Goal: Task Accomplishment & Management: Manage account settings

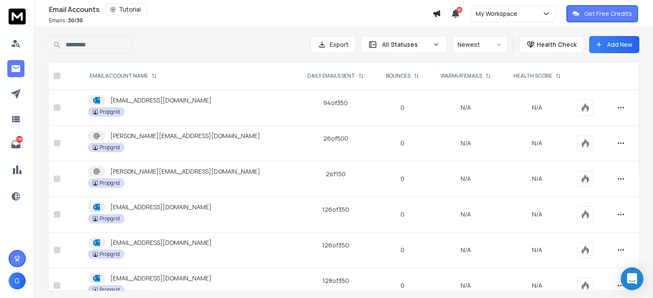
click at [628, 274] on div "Open Intercom Messenger" at bounding box center [632, 279] width 23 height 23
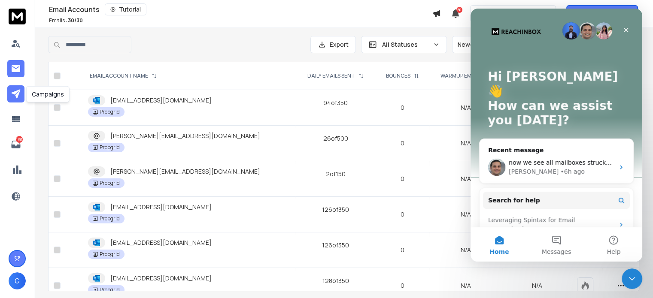
click at [18, 91] on icon at bounding box center [15, 94] width 9 height 9
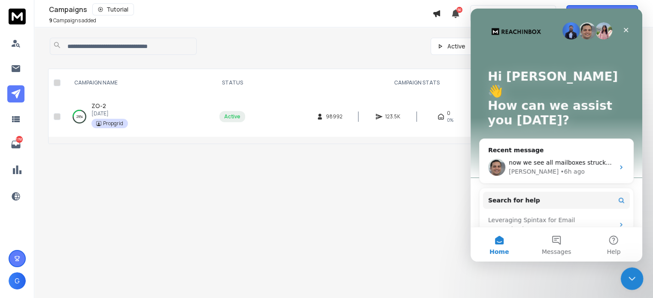
click at [635, 280] on icon "Close Intercom Messenger" at bounding box center [631, 278] width 10 height 10
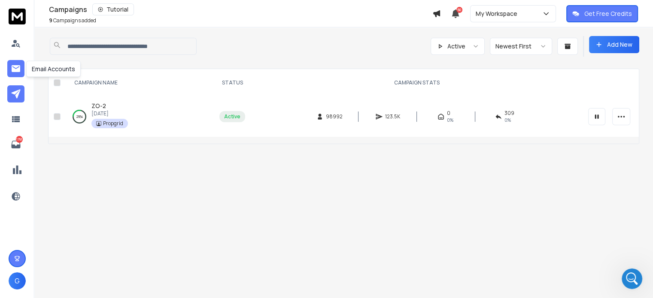
click at [18, 66] on icon at bounding box center [16, 68] width 9 height 7
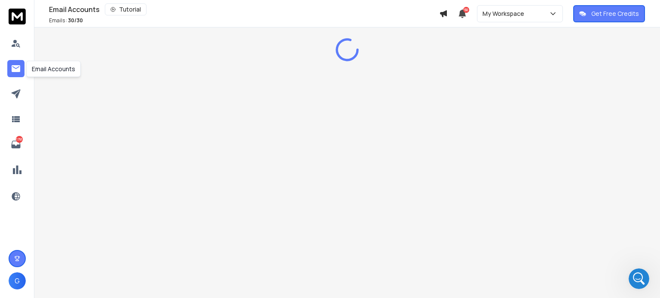
click at [18, 66] on icon at bounding box center [16, 68] width 9 height 7
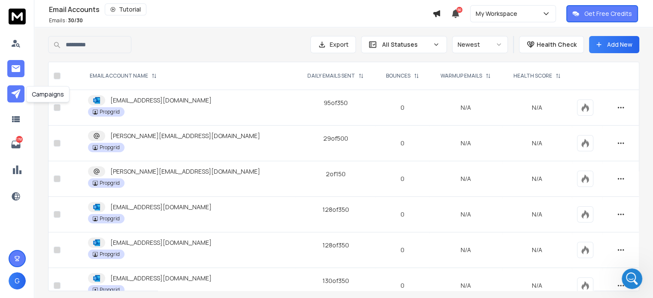
click at [11, 98] on icon at bounding box center [16, 94] width 10 height 10
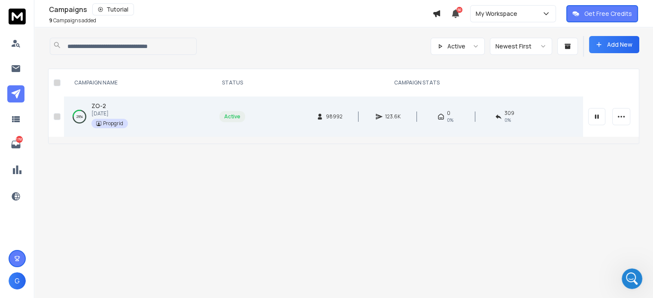
click at [556, 118] on div "98992 123.6K 0 0% 309 0 %" at bounding box center [417, 117] width 323 height 14
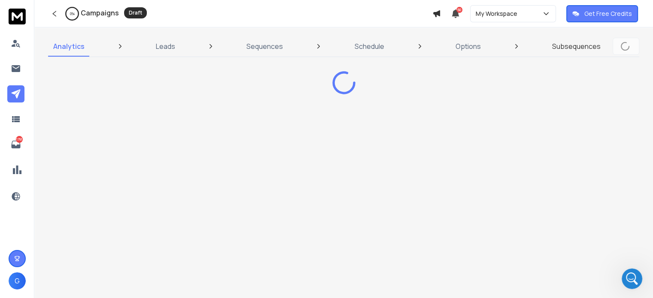
click at [590, 47] on p "Subsequences" at bounding box center [576, 46] width 49 height 10
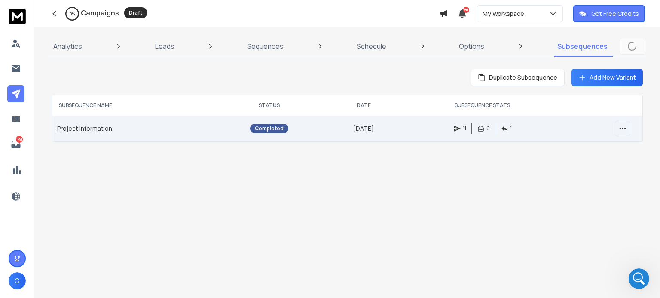
click at [114, 133] on td "Project Information" at bounding box center [131, 129] width 159 height 26
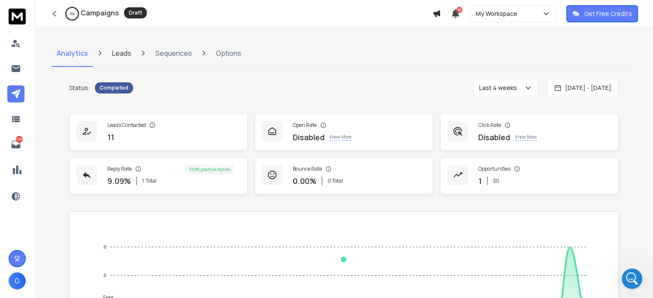
click at [114, 53] on p "Leads" at bounding box center [121, 53] width 19 height 10
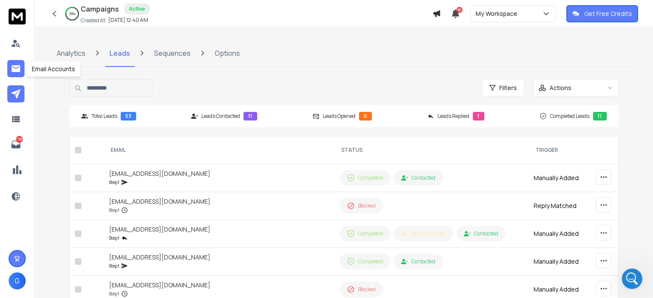
click at [13, 70] on icon at bounding box center [16, 68] width 9 height 7
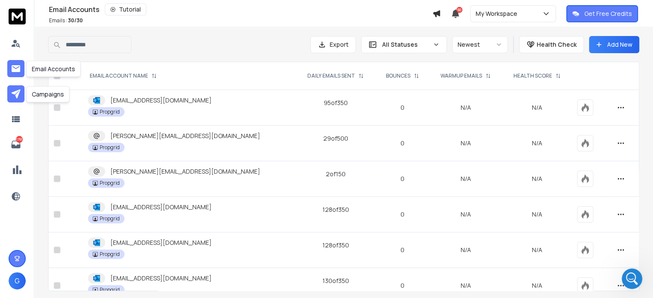
click at [7, 96] on link at bounding box center [15, 93] width 17 height 17
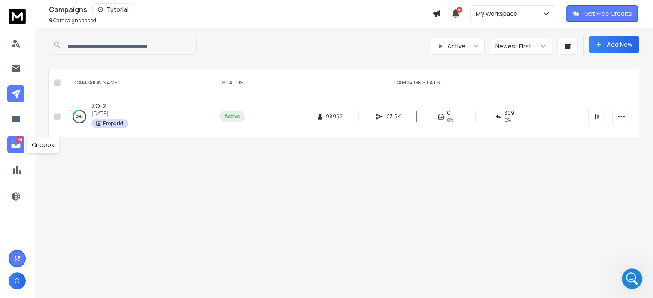
click at [17, 140] on p "1791" at bounding box center [19, 139] width 7 height 7
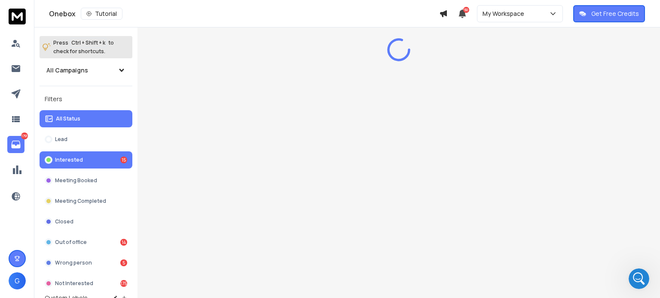
click at [81, 155] on button "Interested 15" at bounding box center [86, 160] width 93 height 17
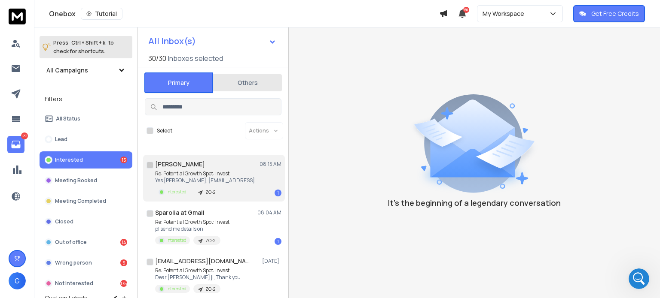
scroll to position [43, 0]
click at [225, 179] on p "Yes Ramana Rao GV, gdvramanarao@gmail.com" at bounding box center [206, 181] width 103 height 7
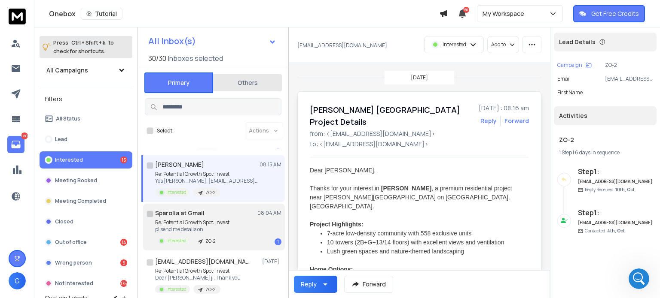
scroll to position [0, 0]
click at [228, 222] on p "Re: Potential Growth Spot: Invest" at bounding box center [192, 222] width 74 height 7
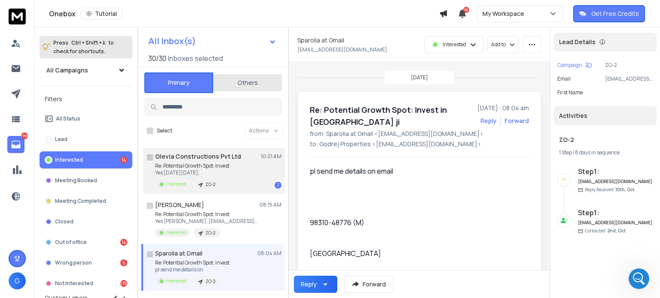
scroll to position [2, 0]
click at [220, 158] on h1 "Olevia Constructions Pvt Ltd" at bounding box center [198, 157] width 86 height 9
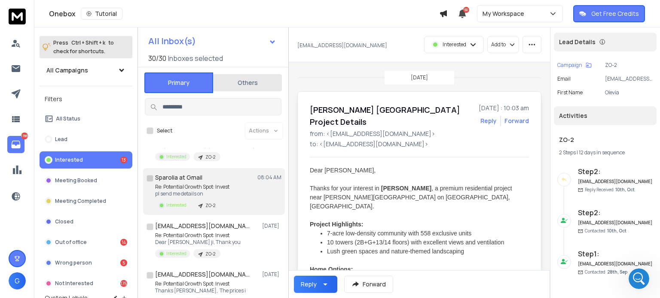
scroll to position [79, 0]
click at [183, 177] on h1 "Sparolia at Gmail" at bounding box center [178, 177] width 47 height 9
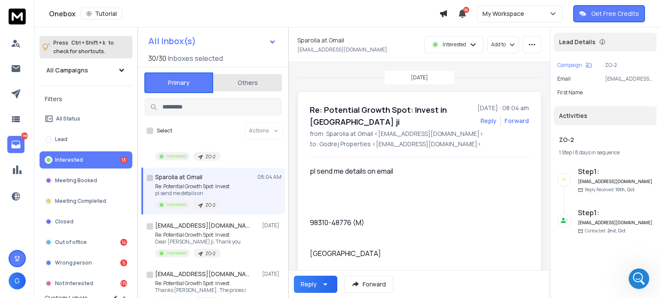
click at [308, 287] on div "Reply" at bounding box center [309, 284] width 16 height 9
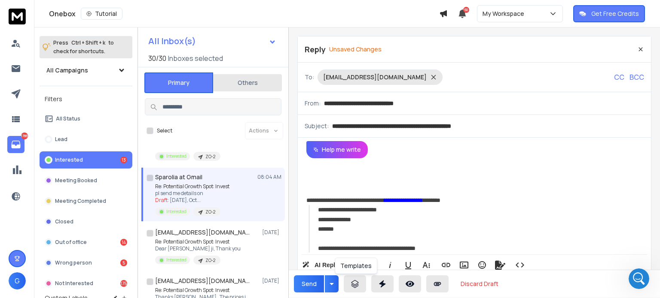
click at [350, 283] on icon at bounding box center [354, 284] width 9 height 9
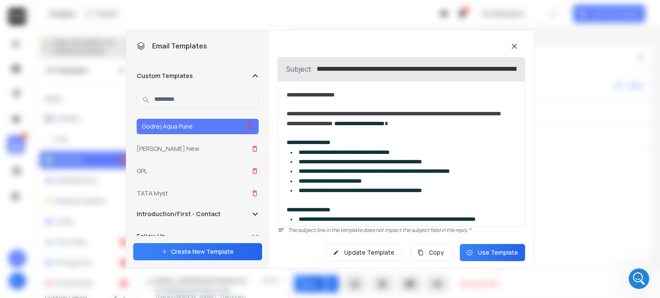
click at [174, 152] on h3 "Godrej Thanisandra New" at bounding box center [168, 149] width 63 height 9
type input "**********"
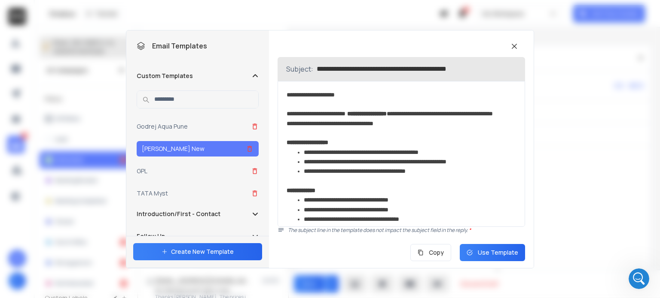
click at [509, 251] on button "Use Template" at bounding box center [492, 252] width 65 height 17
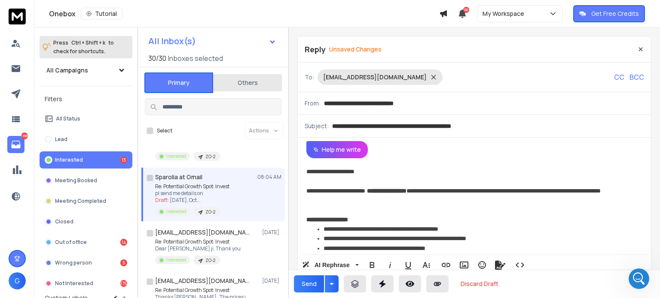
click at [324, 188] on div "**********" at bounding box center [469, 195] width 327 height 19
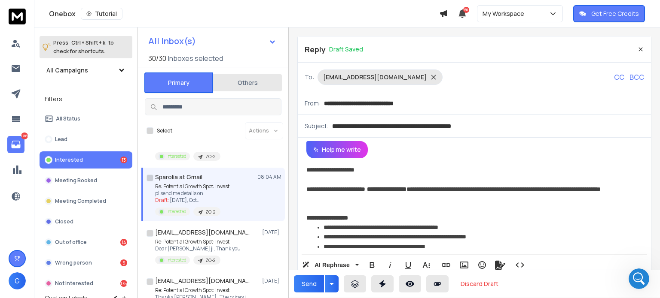
scroll to position [0, 0]
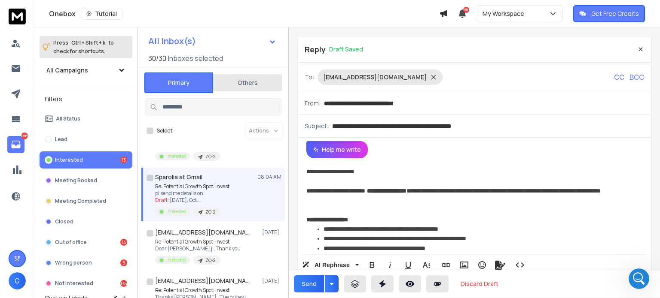
click at [374, 173] on div "**********" at bounding box center [469, 171] width 327 height 9
click at [365, 203] on div "**********" at bounding box center [469, 195] width 327 height 19
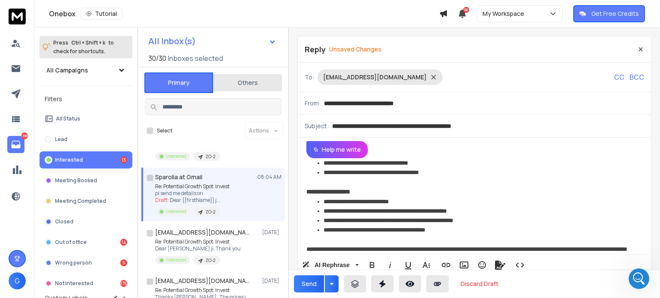
scroll to position [124, 0]
click at [307, 281] on button "Send" at bounding box center [309, 284] width 30 height 17
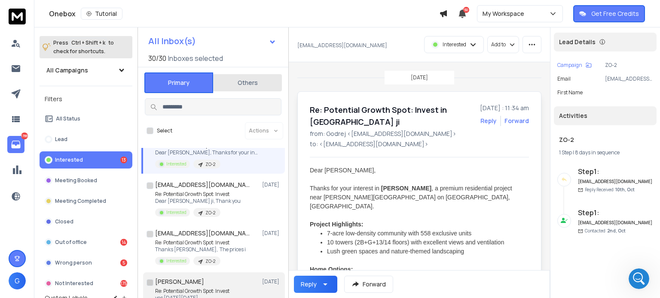
scroll to position [120, 0]
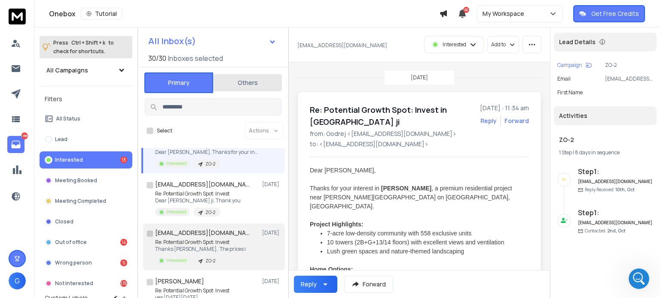
click at [180, 247] on p "Thanks Rajat ji, The prices i" at bounding box center [200, 249] width 91 height 7
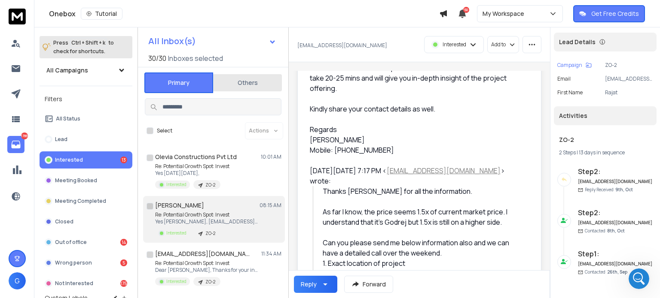
scroll to position [0, 0]
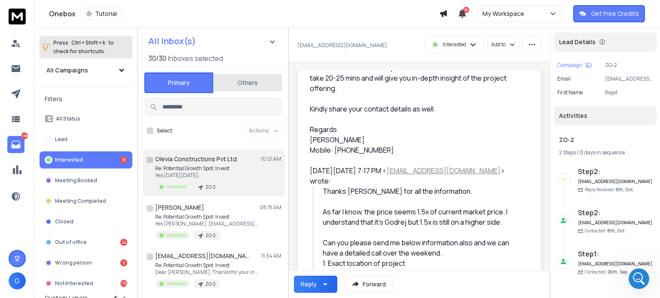
click at [207, 171] on p "Re: Potential Growth Spot: Invest" at bounding box center [192, 168] width 74 height 7
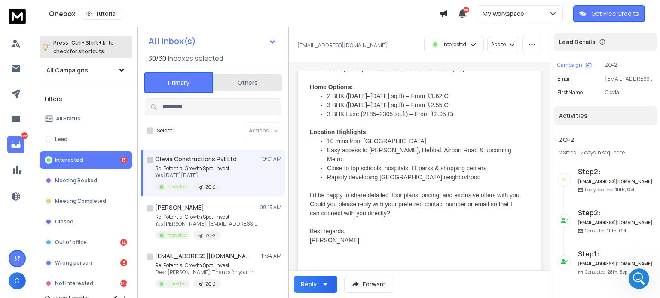
scroll to position [209, 0]
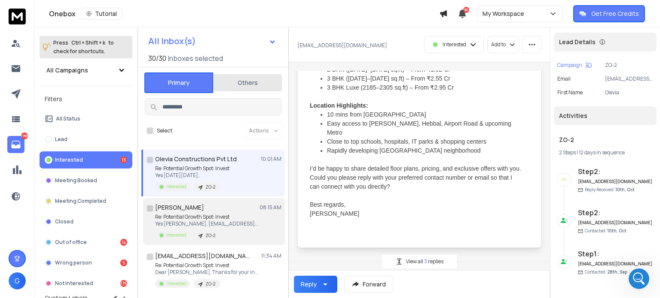
click at [175, 210] on div "Ramana Venkata 08:15 AM Re: Potential Growth Spot: Invest Yes Ramana Rao GV, gd…" at bounding box center [218, 222] width 126 height 37
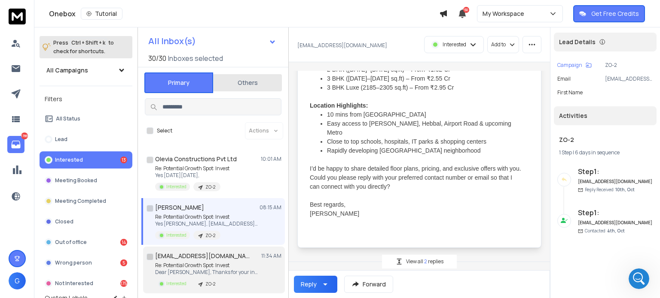
click at [174, 269] on p "Re: Potential Growth Spot: Invest" at bounding box center [206, 265] width 103 height 7
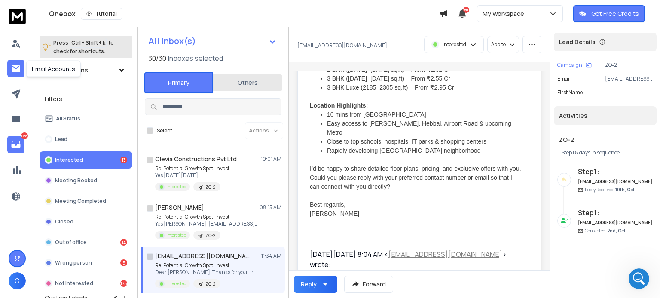
click at [15, 69] on icon at bounding box center [16, 68] width 9 height 7
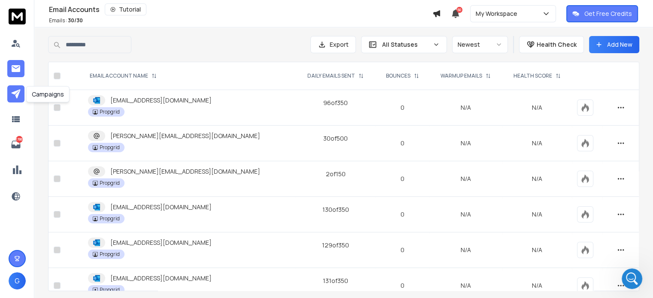
click at [15, 93] on icon at bounding box center [15, 94] width 9 height 9
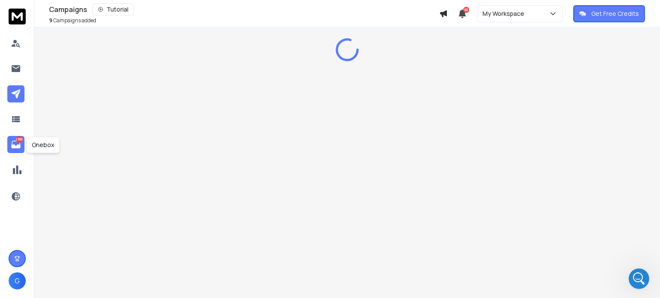
click at [19, 146] on icon at bounding box center [15, 145] width 9 height 8
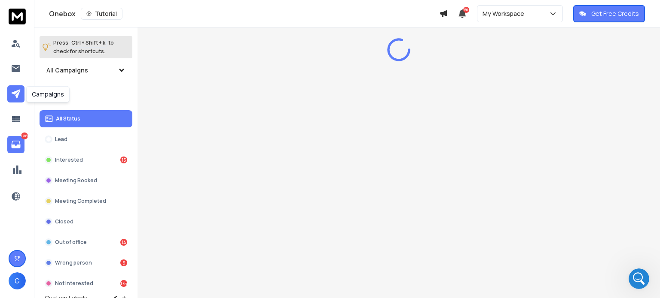
click at [18, 95] on icon at bounding box center [15, 94] width 9 height 9
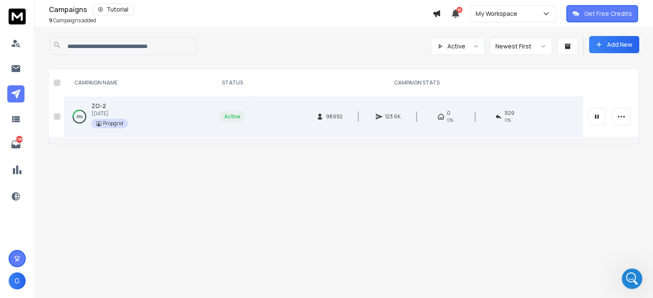
click at [464, 119] on div "98992 123.6K 0 0% 309 0 %" at bounding box center [417, 117] width 215 height 14
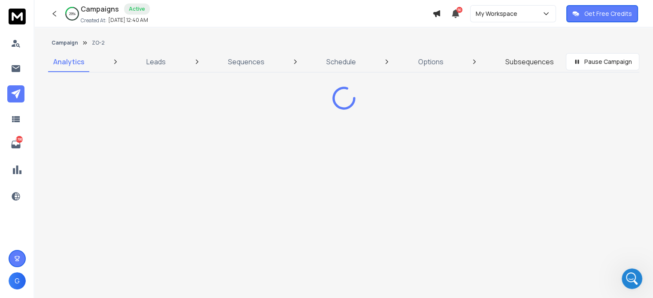
click at [527, 56] on link "Subsequences" at bounding box center [529, 62] width 59 height 21
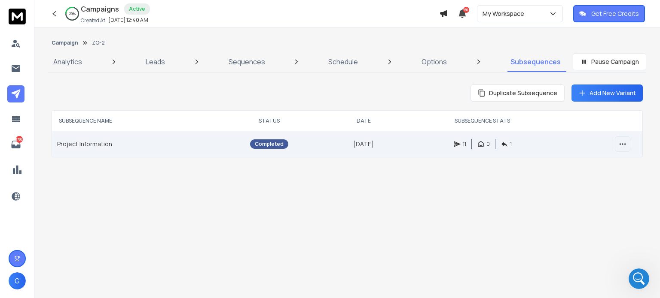
click at [429, 146] on div "11 0 1" at bounding box center [482, 144] width 154 height 10
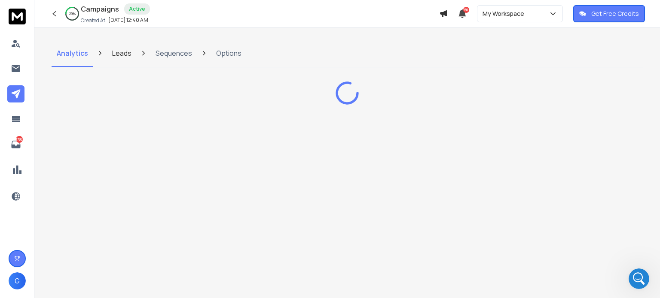
click at [131, 52] on link "Leads" at bounding box center [122, 53] width 30 height 27
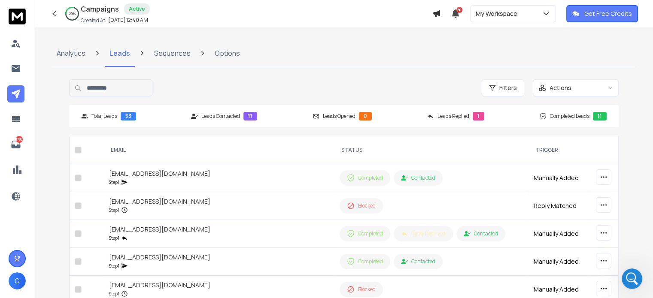
click at [126, 89] on input at bounding box center [110, 87] width 83 height 17
drag, startPoint x: 126, startPoint y: 86, endPoint x: 404, endPoint y: 83, distance: 277.9
click at [354, 62] on div "Analytics Leads Sequences Options" at bounding box center [344, 53] width 584 height 27
click at [509, 89] on span "Filters" at bounding box center [508, 88] width 18 height 9
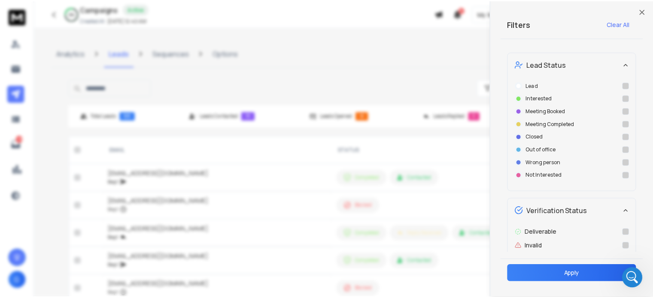
scroll to position [429, 0]
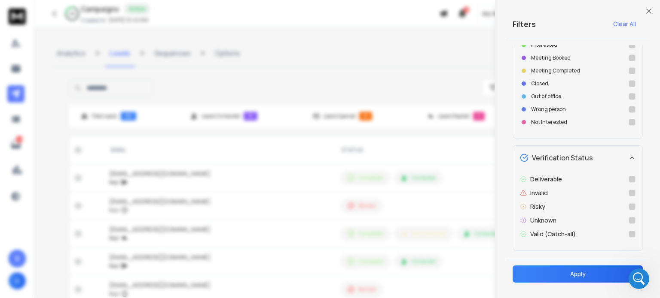
click at [416, 56] on div at bounding box center [330, 149] width 660 height 298
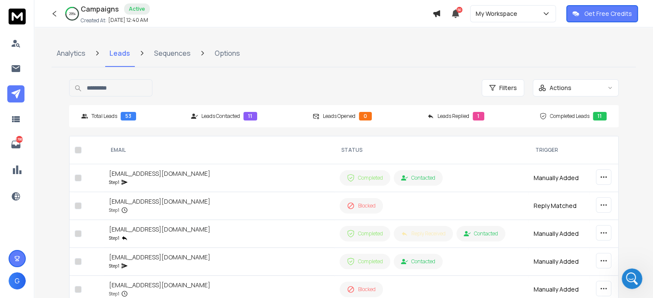
scroll to position [0, 0]
click at [108, 89] on input at bounding box center [110, 87] width 83 height 17
paste input "**********"
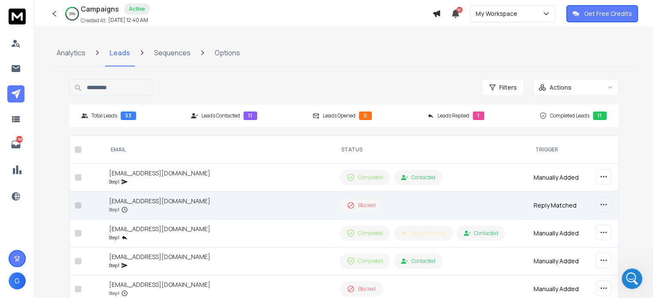
type input "**********"
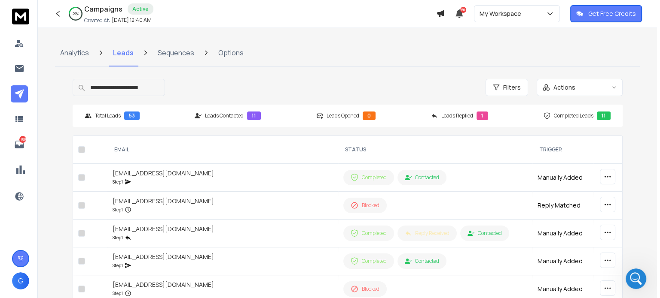
scroll to position [0, 0]
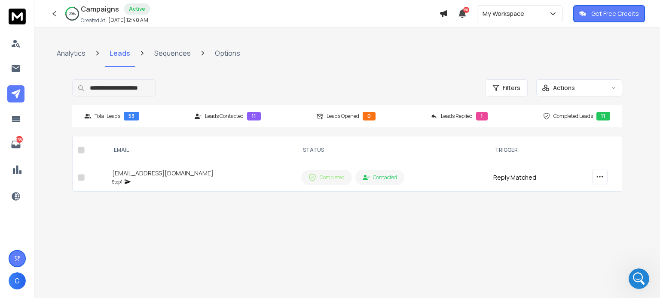
click at [138, 92] on input "**********" at bounding box center [113, 87] width 83 height 17
paste input "**********"
type input "**********"
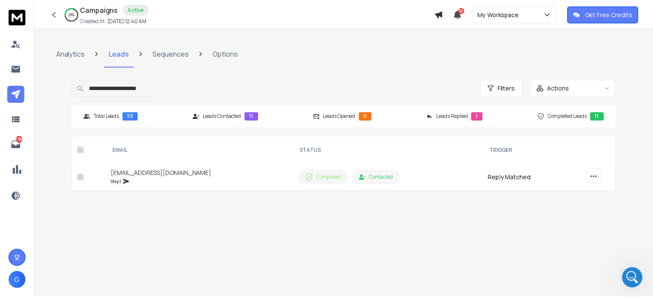
scroll to position [0, 4]
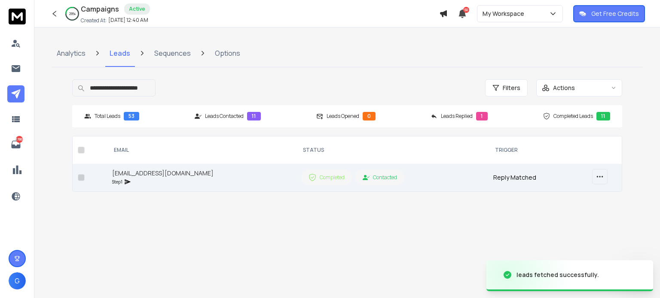
click at [599, 180] on button "button" at bounding box center [599, 176] width 15 height 15
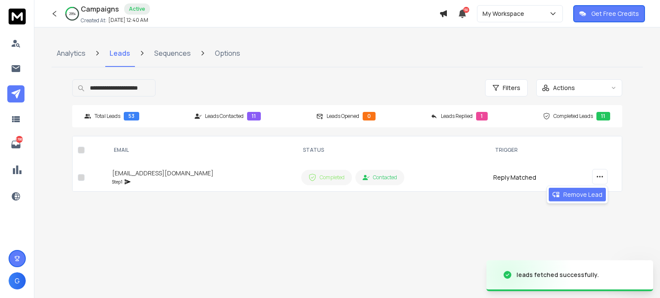
click at [351, 227] on div "**********" at bounding box center [330, 149] width 660 height 298
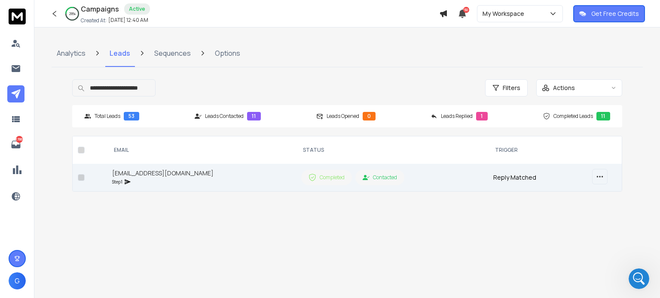
click at [182, 185] on div "Step 1" at bounding box center [201, 182] width 179 height 9
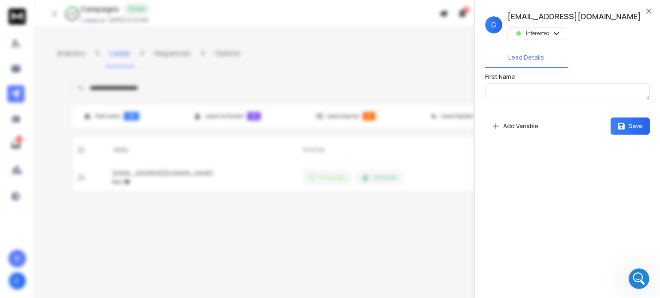
click at [289, 75] on div at bounding box center [330, 149] width 660 height 298
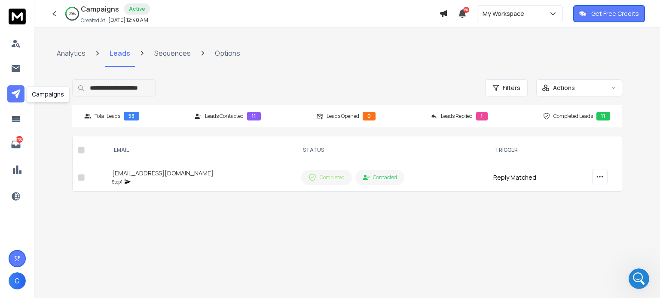
click at [18, 97] on icon at bounding box center [16, 94] width 10 height 10
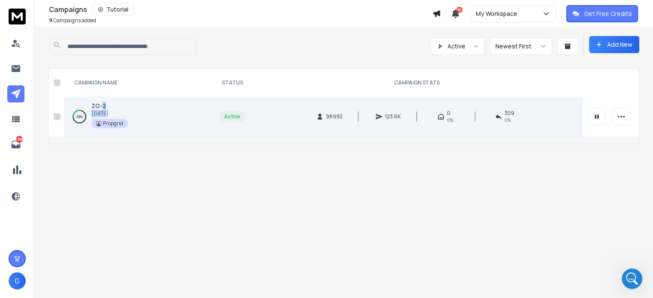
click at [103, 109] on div "ZO-2 14 days ago Propgrid" at bounding box center [109, 117] width 37 height 30
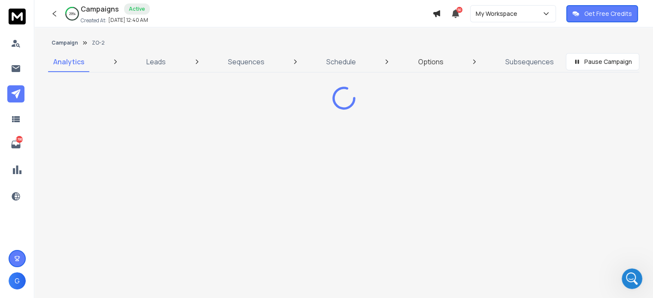
click at [433, 68] on link "Options" at bounding box center [431, 62] width 36 height 21
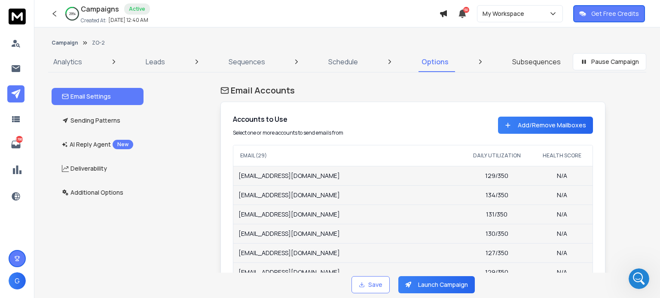
click at [543, 68] on link "Subsequences" at bounding box center [536, 62] width 59 height 21
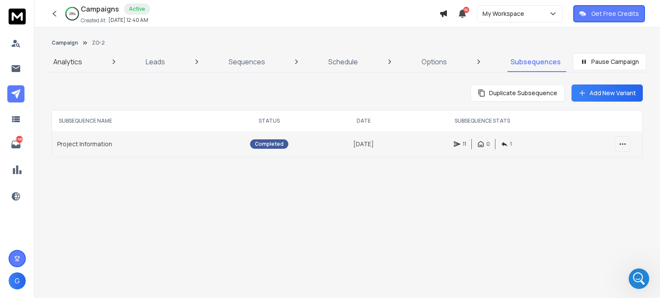
click at [64, 62] on p "Analytics" at bounding box center [67, 62] width 29 height 10
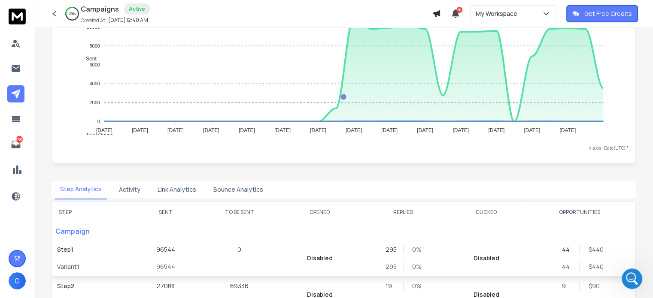
scroll to position [274, 0]
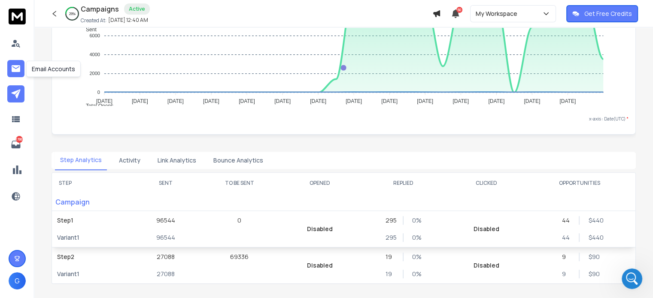
click at [22, 75] on link at bounding box center [15, 68] width 17 height 17
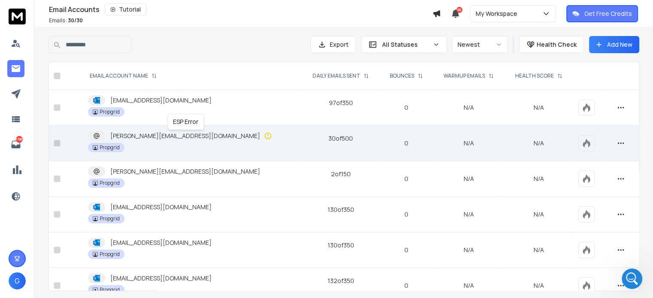
click at [268, 137] on circle at bounding box center [268, 137] width 1 height 1
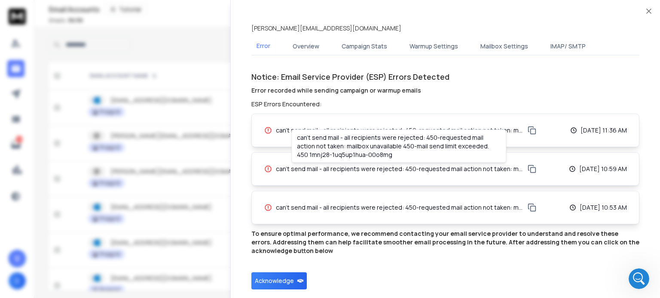
click at [530, 170] on icon at bounding box center [531, 169] width 9 height 9
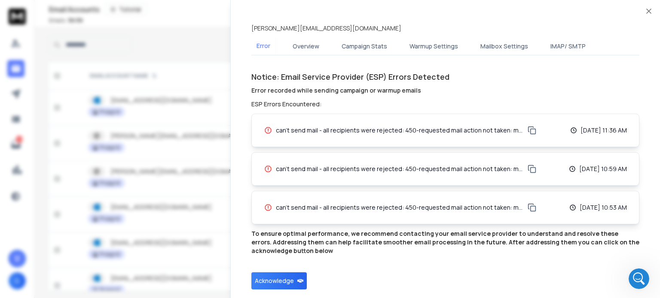
click at [292, 281] on button "Acknowledge" at bounding box center [278, 281] width 55 height 17
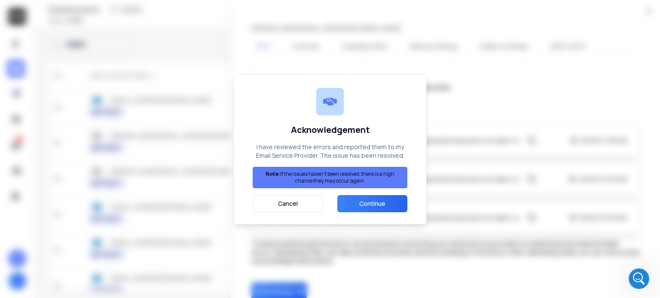
click at [365, 204] on button "Continue" at bounding box center [372, 203] width 70 height 17
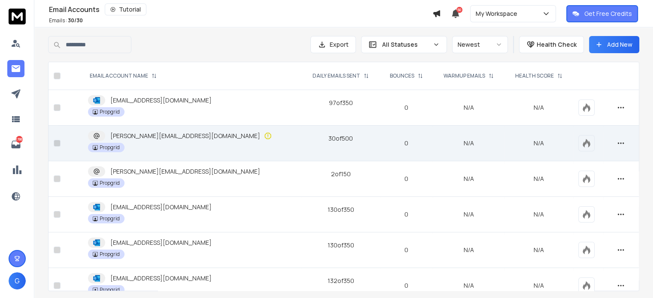
click at [160, 132] on p "[PERSON_NAME][EMAIL_ADDRESS][DOMAIN_NAME]" at bounding box center [185, 136] width 150 height 9
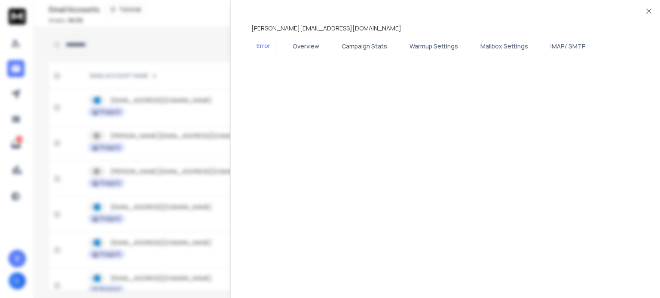
click at [566, 43] on button "IMAP/ SMTP" at bounding box center [568, 46] width 46 height 19
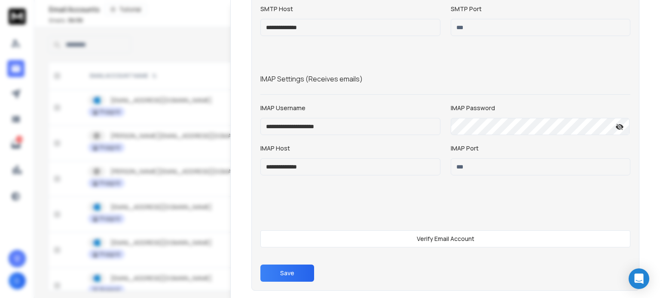
scroll to position [194, 0]
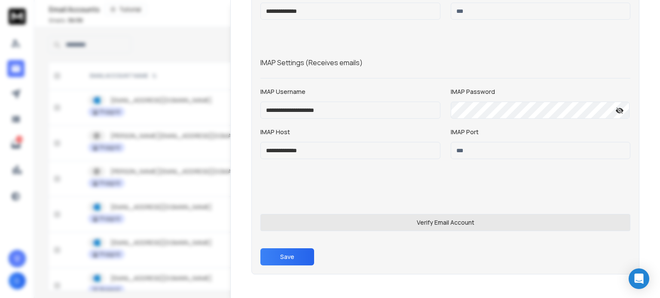
click at [453, 228] on button "Verify Email Account" at bounding box center [445, 222] width 370 height 17
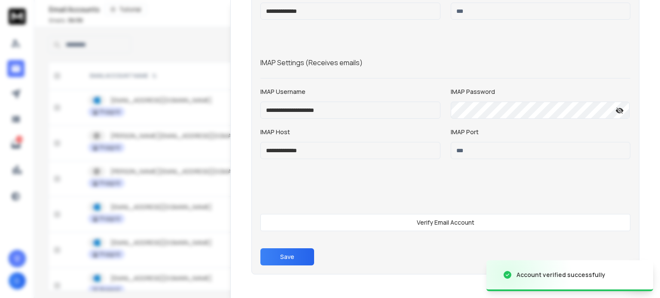
click at [277, 261] on button "Save" at bounding box center [287, 257] width 54 height 17
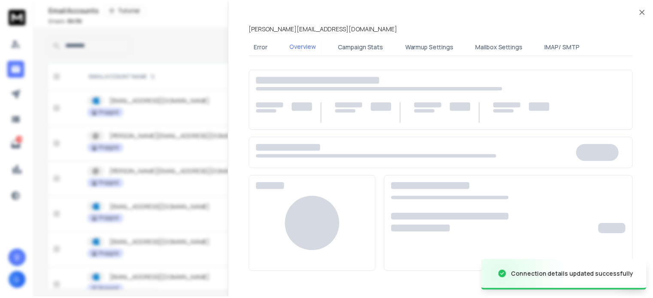
scroll to position [0, 0]
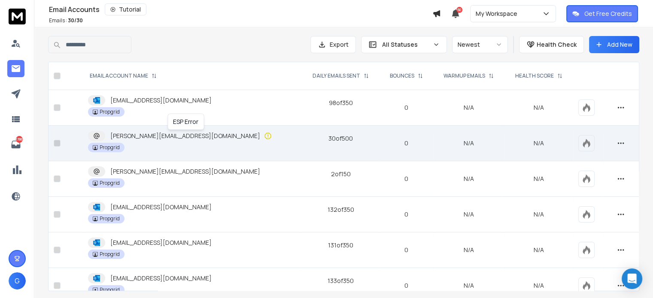
click at [264, 135] on icon at bounding box center [268, 136] width 9 height 9
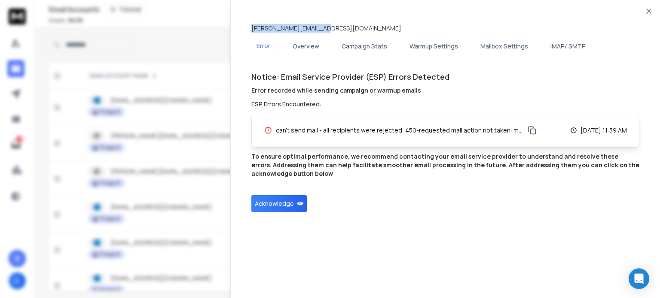
drag, startPoint x: 344, startPoint y: 25, endPoint x: 227, endPoint y: 25, distance: 116.8
click at [227, 25] on body "ReferralStack Unlock AI-powered affiliate growth Lifetime Deals available! Clai…" at bounding box center [326, 149] width 653 height 298
copy body "Multi Select Table Sheet gauarv@propinstant.org"
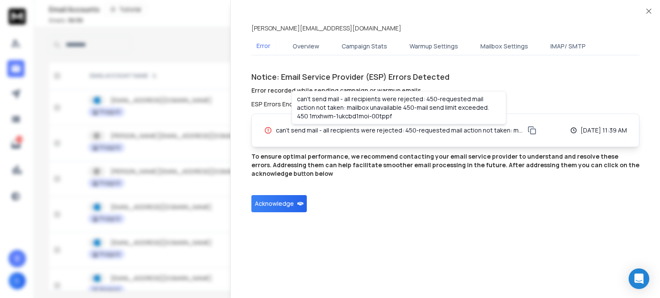
click at [530, 132] on icon at bounding box center [531, 130] width 9 height 9
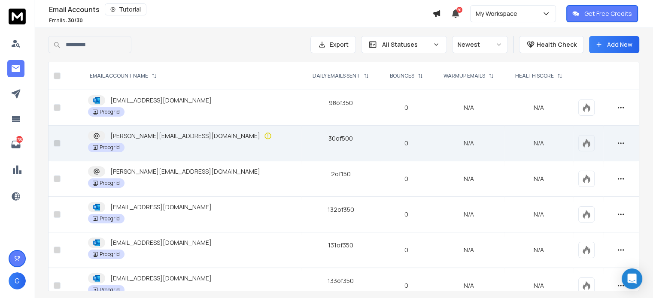
click at [165, 142] on td "[PERSON_NAME][EMAIL_ADDRESS][DOMAIN_NAME] Propgrid" at bounding box center [192, 144] width 219 height 36
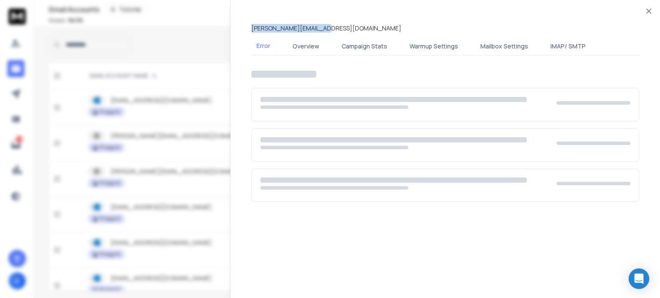
drag, startPoint x: 320, startPoint y: 27, endPoint x: 246, endPoint y: 22, distance: 73.6
click at [246, 22] on div "[PERSON_NAME][EMAIL_ADDRESS][DOMAIN_NAME] Error Overview Campaign Stats Warmup …" at bounding box center [445, 113] width 408 height 206
copy p "[PERSON_NAME][EMAIL_ADDRESS][DOMAIN_NAME]"
click at [207, 20] on div at bounding box center [330, 149] width 660 height 298
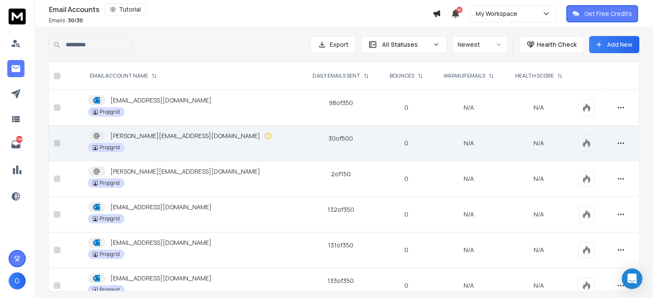
click at [143, 134] on p "[PERSON_NAME][EMAIL_ADDRESS][DOMAIN_NAME]" at bounding box center [185, 136] width 150 height 9
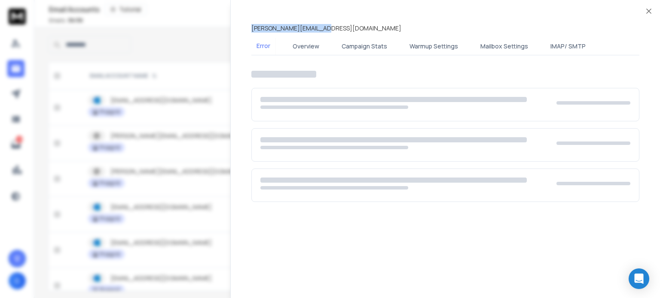
drag, startPoint x: 328, startPoint y: 23, endPoint x: 237, endPoint y: 24, distance: 90.6
click at [237, 24] on div "Multi Select Table Sheet gauarv@propinstant.org Error Overview Campaign Stats W…" at bounding box center [444, 149] width 429 height 298
copy p "[PERSON_NAME][EMAIL_ADDRESS][DOMAIN_NAME]"
click at [198, 50] on div at bounding box center [330, 149] width 660 height 298
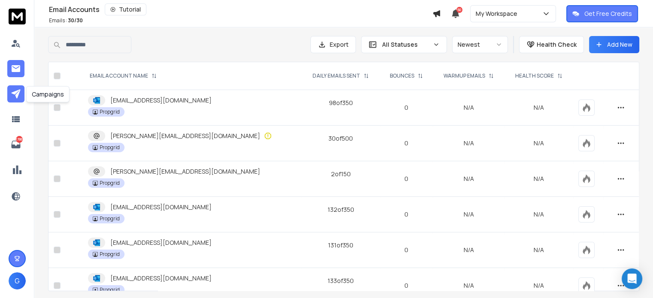
click at [24, 94] on link at bounding box center [15, 93] width 17 height 17
click at [11, 97] on icon at bounding box center [16, 94] width 10 height 10
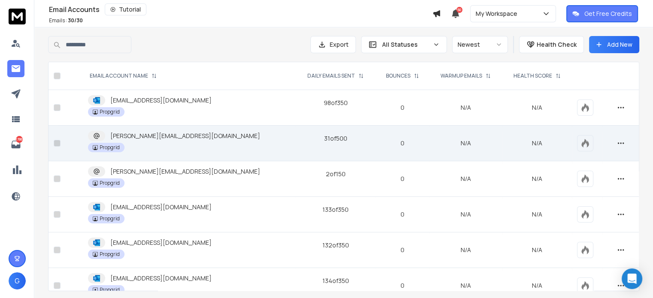
click at [177, 142] on td "[PERSON_NAME][EMAIL_ADDRESS][DOMAIN_NAME] Propgrid" at bounding box center [189, 144] width 213 height 36
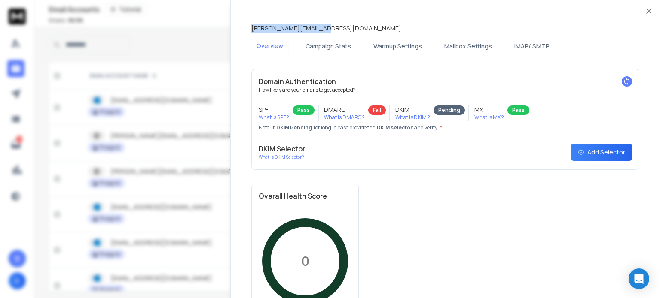
drag, startPoint x: 356, startPoint y: 17, endPoint x: 233, endPoint y: 29, distance: 123.8
click at [233, 29] on div "Multi Select Table Sheet [PERSON_NAME][EMAIL_ADDRESS][DOMAIN_NAME] Overview Cam…" at bounding box center [444, 149] width 429 height 298
copy p "[PERSON_NAME][EMAIL_ADDRESS][DOMAIN_NAME]"
click at [629, 80] on div "Domain Authentication How likely are your emails to get accepted? SPF What is S…" at bounding box center [445, 119] width 388 height 101
click at [622, 80] on icon at bounding box center [626, 81] width 9 height 9
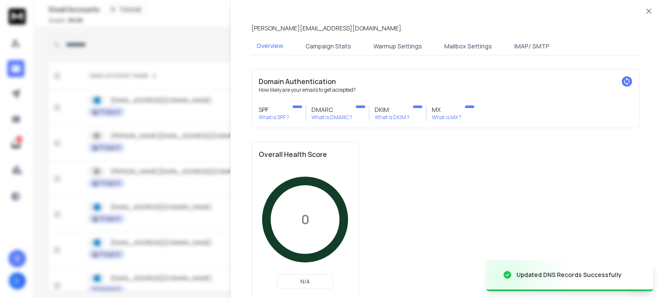
click at [206, 32] on div at bounding box center [330, 149] width 660 height 298
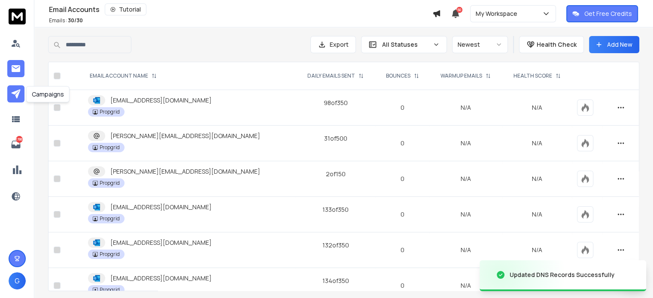
click at [13, 95] on icon at bounding box center [16, 94] width 10 height 10
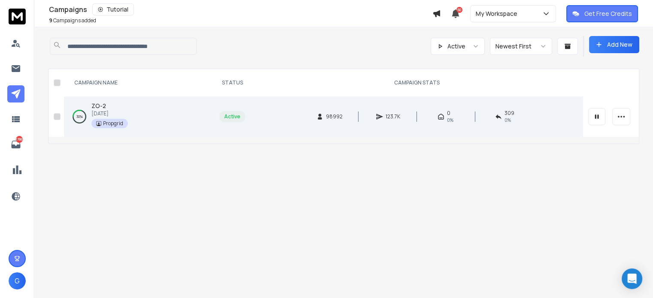
click at [114, 104] on h1 "ZO-2" at bounding box center [109, 106] width 37 height 9
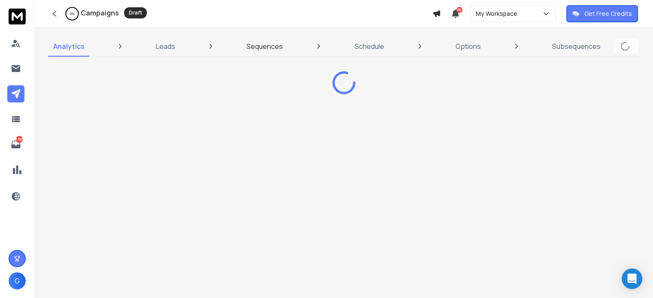
click at [277, 50] on p "Sequences" at bounding box center [265, 46] width 37 height 10
click at [273, 52] on link "Sequences" at bounding box center [264, 46] width 47 height 21
click at [273, 50] on p "Sequences" at bounding box center [265, 46] width 37 height 10
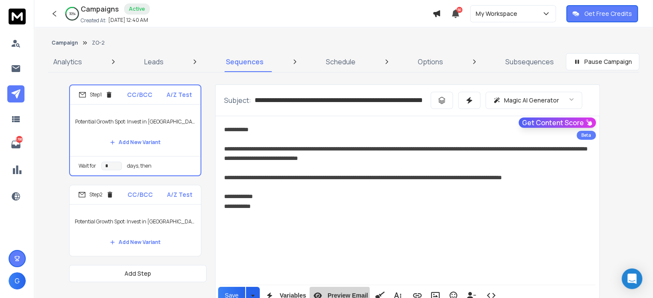
click at [347, 298] on span "Preview Email" at bounding box center [348, 295] width 44 height 7
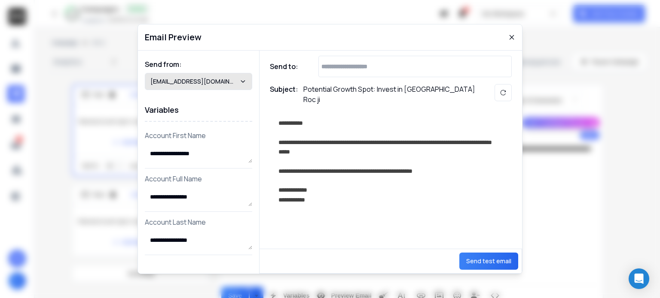
click at [199, 86] on button "[EMAIL_ADDRESS][DOMAIN_NAME]" at bounding box center [198, 81] width 107 height 17
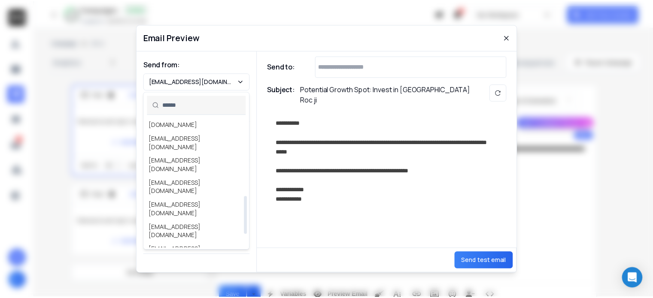
scroll to position [257, 0]
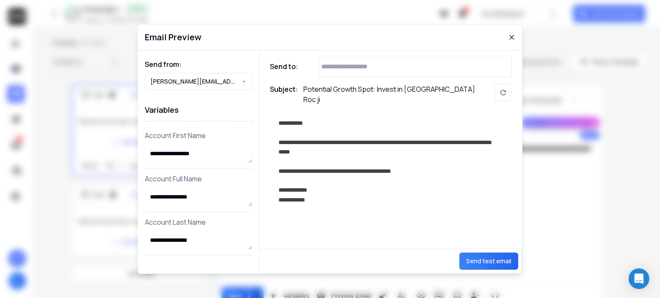
click at [335, 59] on div at bounding box center [414, 66] width 193 height 21
click at [335, 60] on input at bounding box center [414, 66] width 187 height 15
type input "**********"
click at [474, 268] on button "Send test email" at bounding box center [488, 261] width 59 height 17
click at [511, 38] on icon at bounding box center [511, 37] width 5 height 5
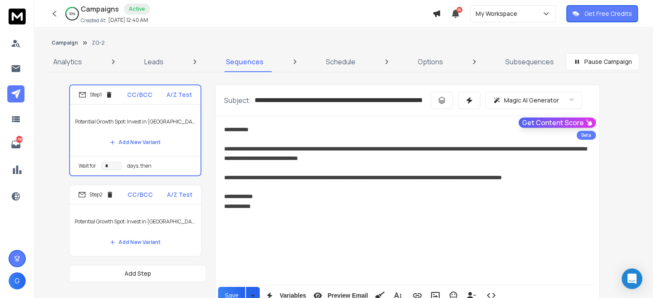
click at [173, 231] on p "Potential Growth Spot: Invest in North Bangalore {{firstName}} ji" at bounding box center [135, 222] width 121 height 24
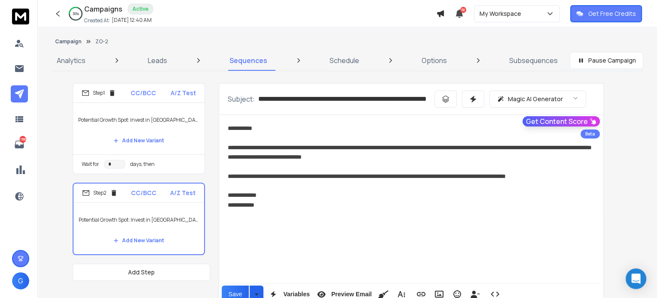
scroll to position [22, 0]
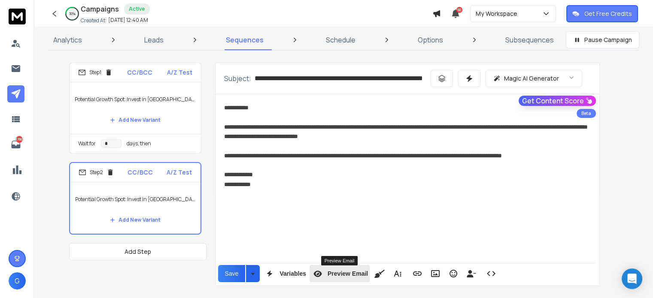
click at [348, 281] on button "Preview Email Preview Email" at bounding box center [340, 273] width 60 height 17
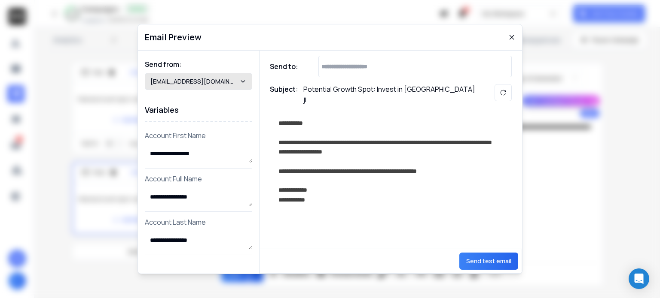
click at [211, 85] on p "[EMAIL_ADDRESS][DOMAIN_NAME]" at bounding box center [194, 81] width 89 height 9
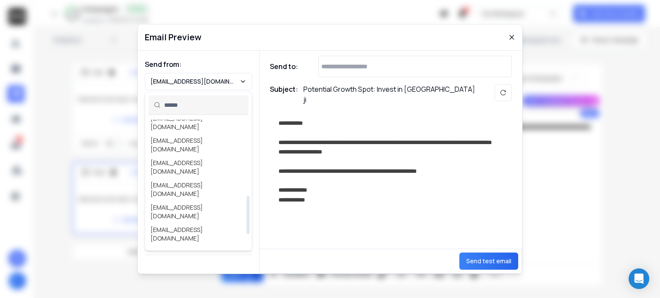
scroll to position [254, 0]
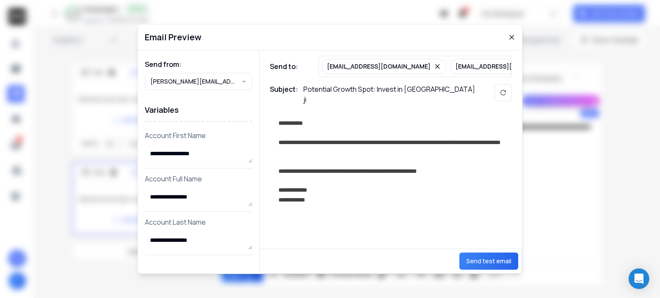
click at [491, 266] on button "Send test email" at bounding box center [488, 261] width 59 height 17
drag, startPoint x: 208, startPoint y: 200, endPoint x: 119, endPoint y: 205, distance: 89.9
click at [119, 205] on div "**********" at bounding box center [330, 149] width 660 height 268
click at [514, 38] on icon at bounding box center [511, 37] width 7 height 7
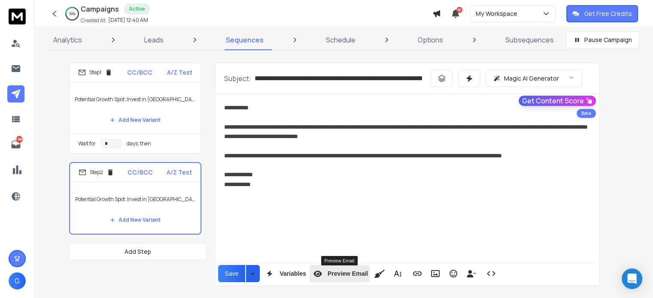
click at [347, 274] on span "Preview Email" at bounding box center [348, 274] width 44 height 7
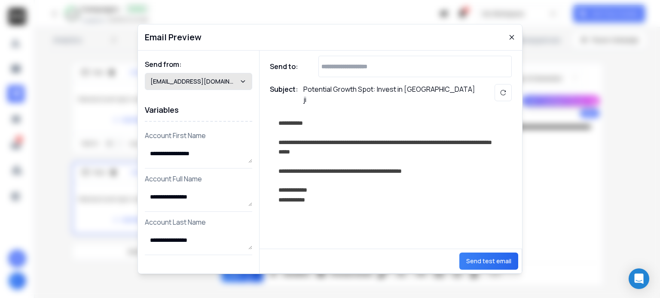
click at [208, 87] on button "[EMAIL_ADDRESS][DOMAIN_NAME]" at bounding box center [198, 81] width 107 height 17
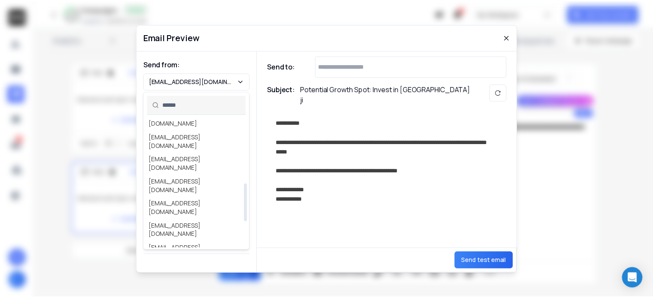
scroll to position [213, 0]
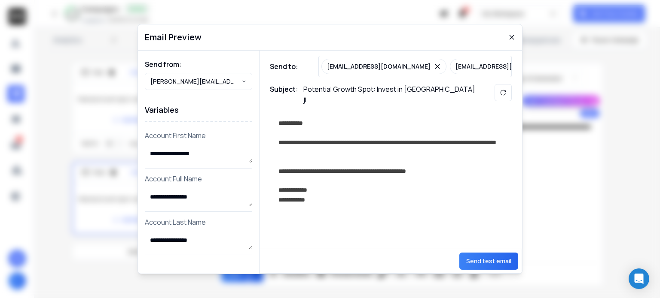
click at [467, 269] on button "Send test email" at bounding box center [488, 261] width 59 height 17
click at [514, 34] on icon at bounding box center [511, 37] width 7 height 7
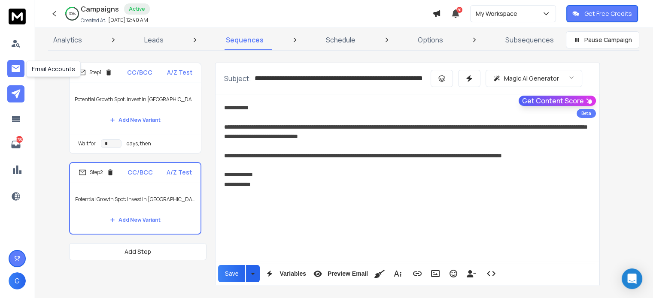
click at [14, 73] on icon at bounding box center [16, 69] width 10 height 10
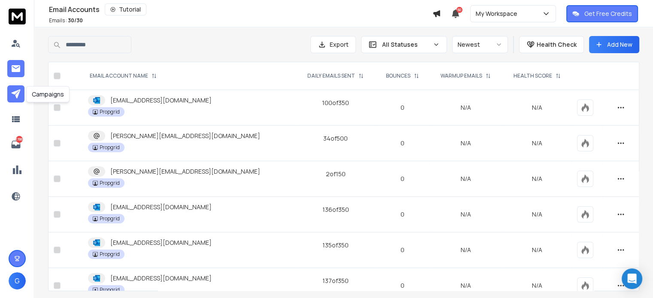
click at [18, 93] on icon at bounding box center [15, 94] width 9 height 9
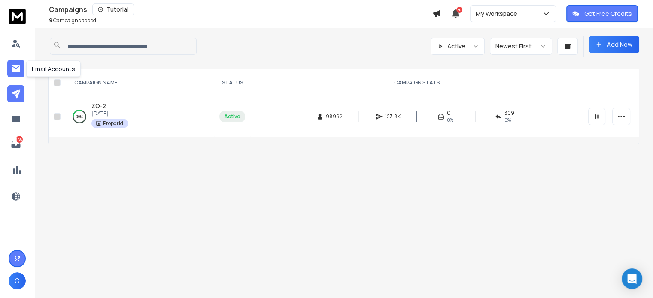
click at [16, 72] on icon at bounding box center [16, 69] width 10 height 10
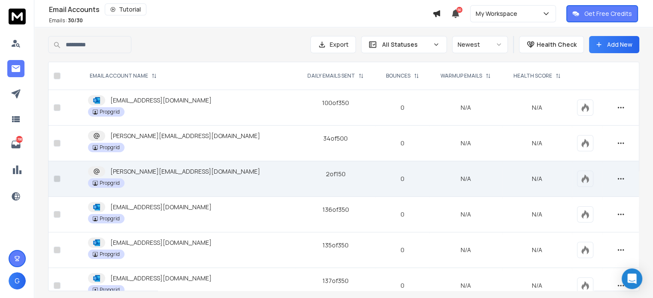
click at [200, 170] on div "[PERSON_NAME][EMAIL_ADDRESS][DOMAIN_NAME]" at bounding box center [189, 172] width 202 height 10
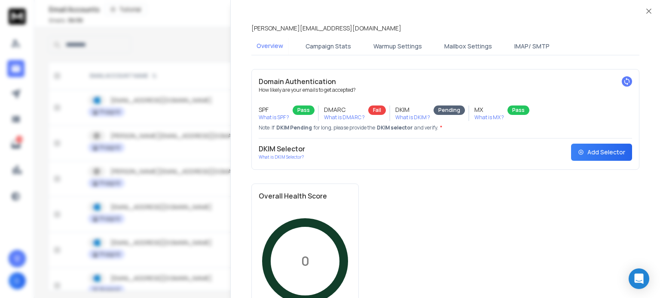
click at [521, 40] on button "IMAP/ SMTP" at bounding box center [532, 46] width 46 height 19
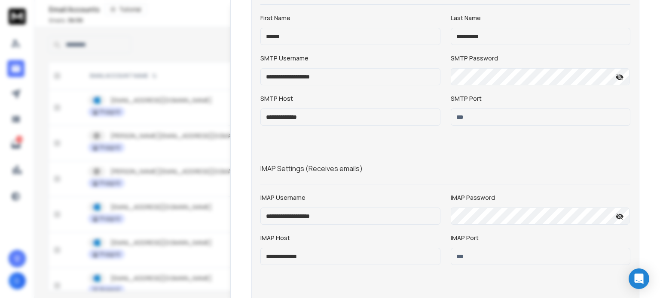
scroll to position [194, 0]
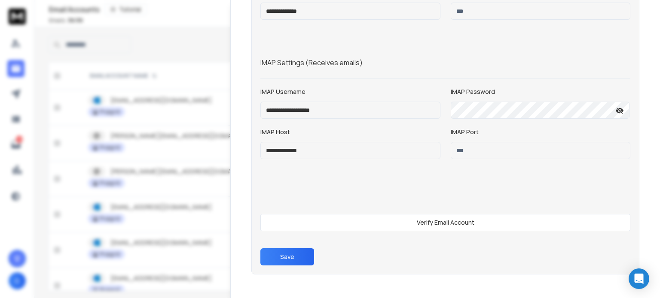
click at [425, 222] on button "Verify Email Account" at bounding box center [445, 222] width 370 height 17
click at [287, 261] on button "Save" at bounding box center [287, 257] width 54 height 17
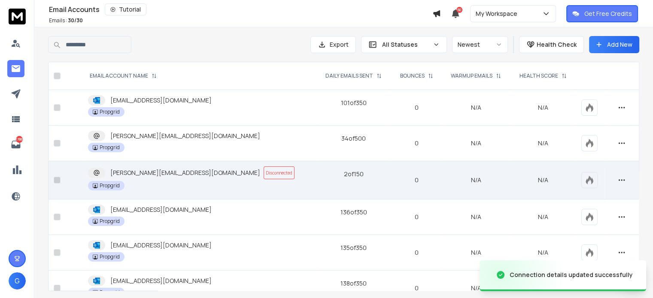
click at [162, 176] on p "[PERSON_NAME][EMAIL_ADDRESS][DOMAIN_NAME]" at bounding box center [185, 173] width 150 height 9
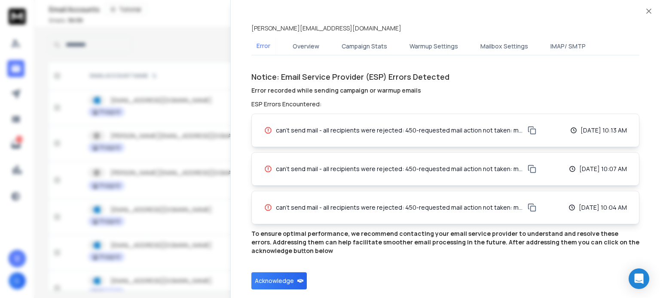
click at [267, 283] on button "Acknowledge" at bounding box center [278, 281] width 55 height 17
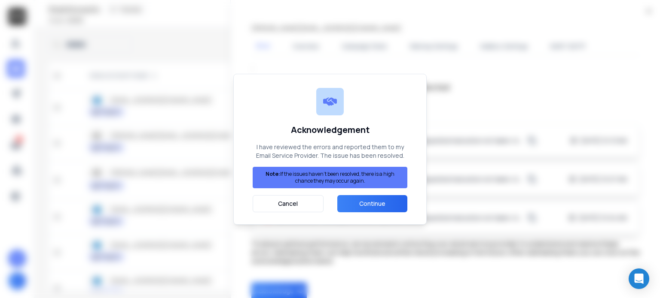
click at [363, 198] on button "Continue" at bounding box center [372, 203] width 70 height 17
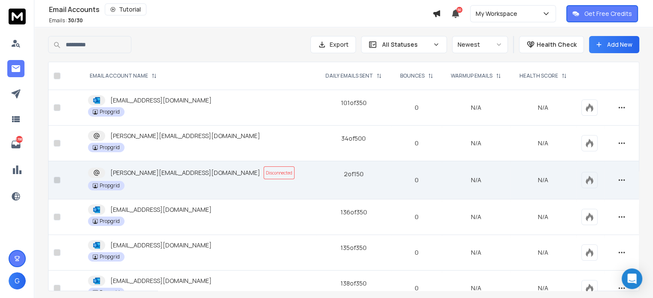
click at [152, 188] on div "Propgrid" at bounding box center [199, 185] width 223 height 9
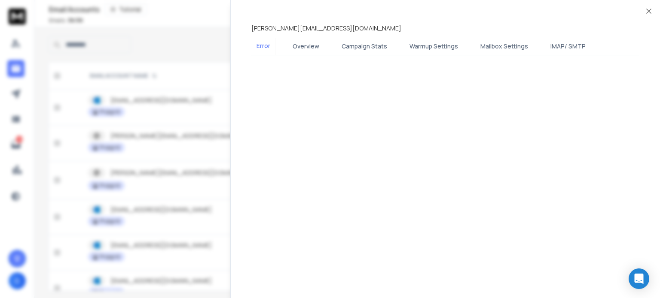
click at [560, 40] on button "IMAP/ SMTP" at bounding box center [568, 46] width 46 height 19
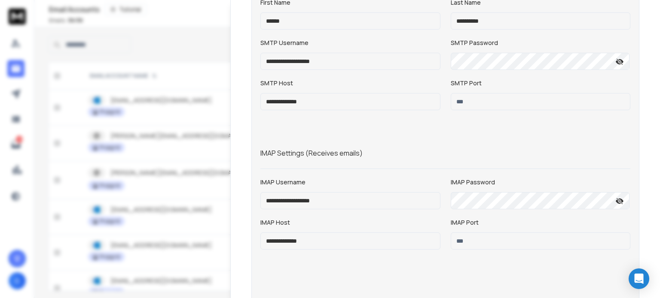
scroll to position [194, 0]
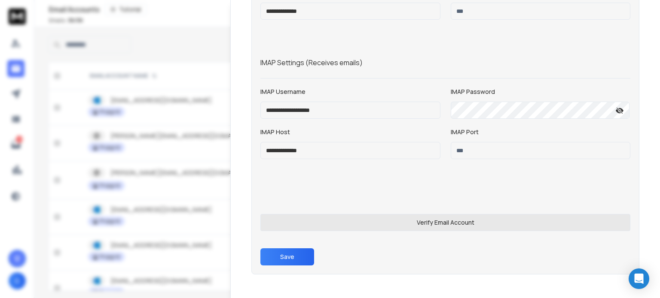
click at [455, 222] on button "Verify Email Account" at bounding box center [445, 222] width 370 height 17
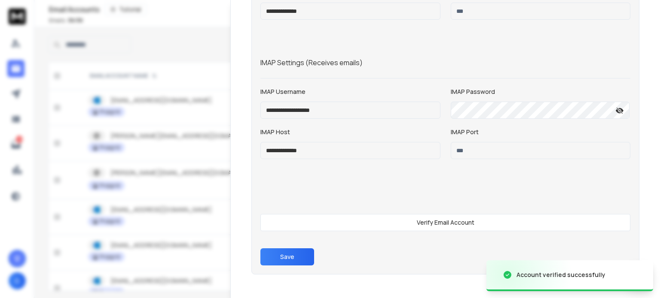
click at [285, 259] on button "Save" at bounding box center [287, 257] width 54 height 17
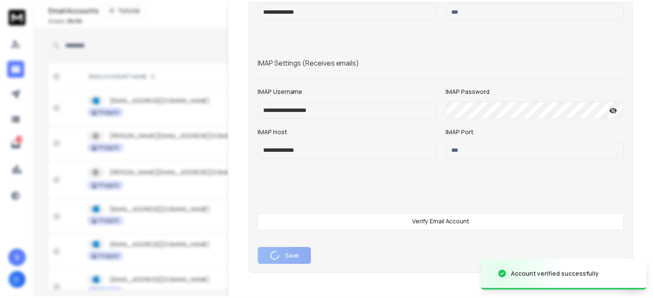
scroll to position [0, 0]
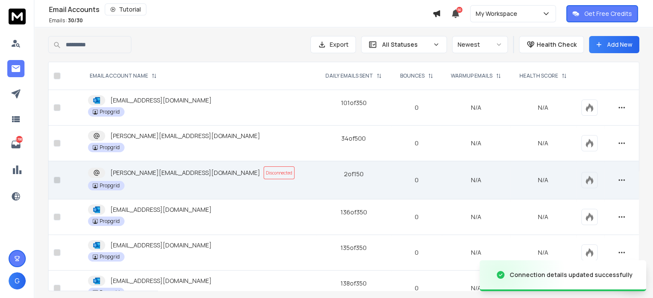
click at [156, 174] on p "[PERSON_NAME][EMAIL_ADDRESS][DOMAIN_NAME]" at bounding box center [185, 173] width 150 height 9
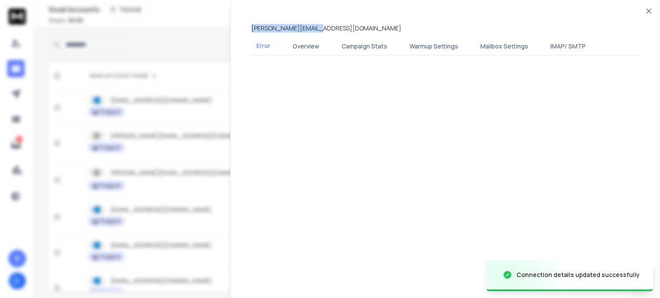
drag, startPoint x: 332, startPoint y: 25, endPoint x: 253, endPoint y: 30, distance: 79.2
click at [253, 30] on div "[PERSON_NAME][EMAIL_ADDRESS][DOMAIN_NAME]" at bounding box center [445, 28] width 388 height 9
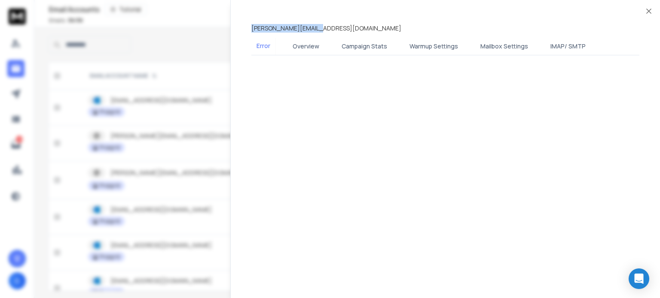
copy p "[PERSON_NAME][EMAIL_ADDRESS][DOMAIN_NAME]"
click at [203, 21] on div at bounding box center [330, 149] width 660 height 298
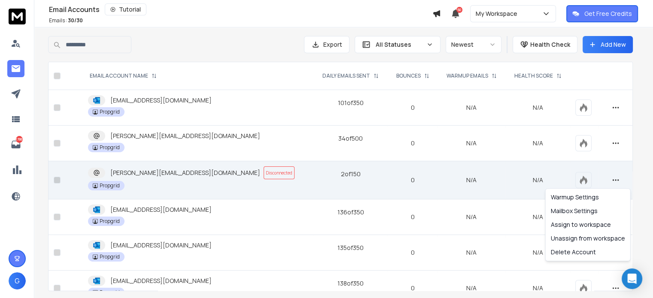
click at [614, 177] on icon at bounding box center [616, 181] width 8 height 8
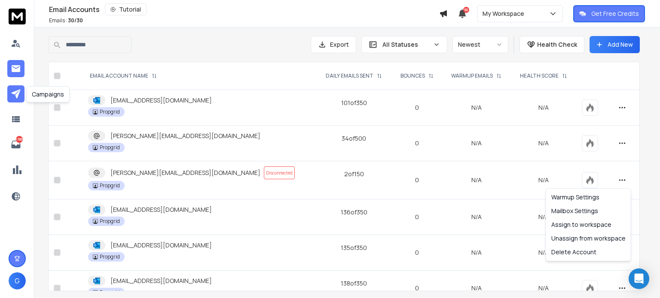
click at [18, 89] on icon at bounding box center [16, 94] width 10 height 10
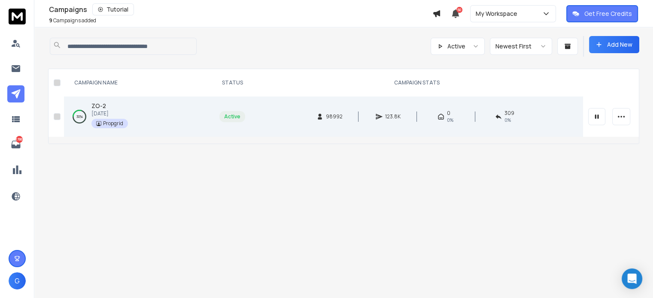
click at [150, 111] on div "30 % ZO-2 14 days ago Propgrid" at bounding box center [139, 117] width 133 height 30
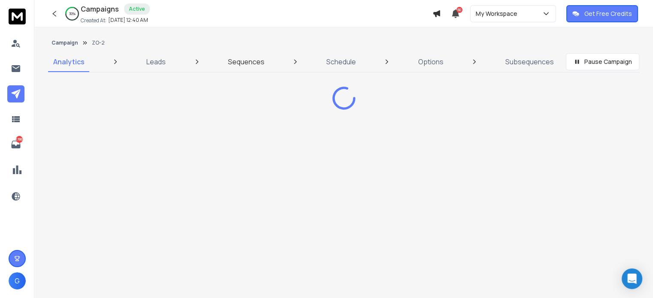
click at [254, 58] on p "Sequences" at bounding box center [246, 62] width 37 height 10
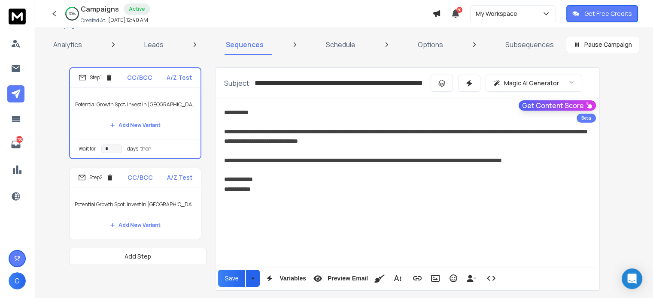
scroll to position [22, 0]
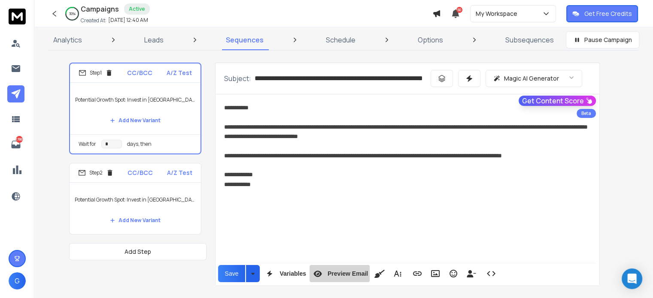
click at [355, 278] on div "Preview Email" at bounding box center [340, 274] width 60 height 14
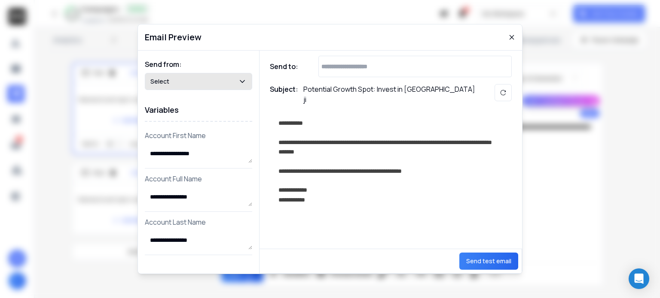
click at [192, 85] on button "Select" at bounding box center [198, 81] width 107 height 17
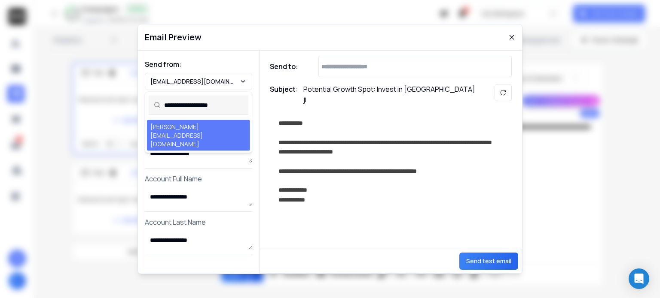
type input "**********"
click at [221, 123] on div "[PERSON_NAME][EMAIL_ADDRESS][DOMAIN_NAME]" at bounding box center [198, 135] width 103 height 31
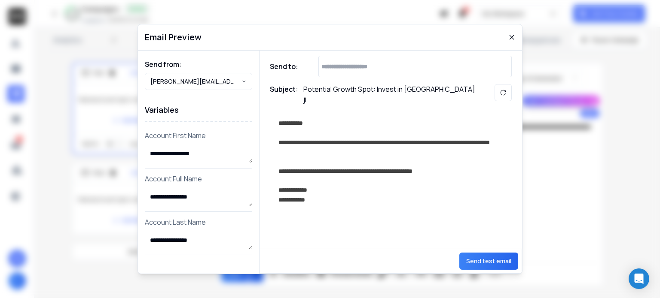
drag, startPoint x: 353, startPoint y: 66, endPoint x: 352, endPoint y: 60, distance: 6.1
click at [353, 65] on input at bounding box center [414, 66] width 187 height 15
type input "**********"
click at [485, 264] on button "Send test email" at bounding box center [488, 261] width 59 height 17
click at [512, 35] on icon at bounding box center [511, 37] width 7 height 7
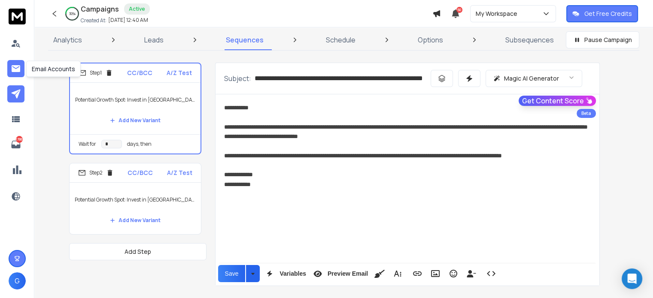
click at [15, 67] on icon at bounding box center [16, 68] width 9 height 7
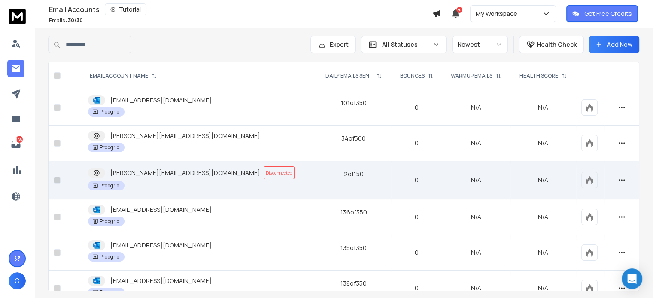
click at [159, 172] on p "[PERSON_NAME][EMAIL_ADDRESS][DOMAIN_NAME]" at bounding box center [185, 173] width 150 height 9
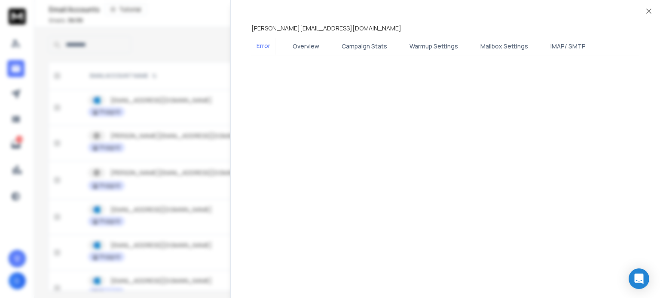
click at [522, 44] on button "Mailbox Settings" at bounding box center [504, 46] width 58 height 19
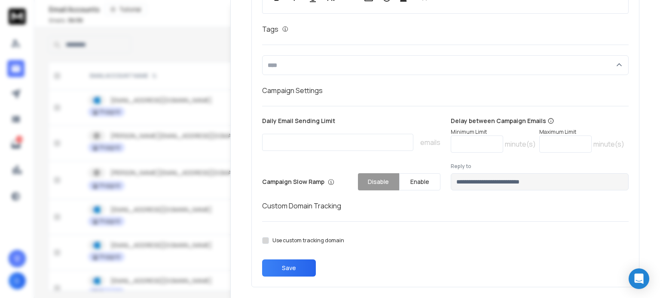
scroll to position [203, 0]
drag, startPoint x: 293, startPoint y: 142, endPoint x: 225, endPoint y: 147, distance: 68.0
click at [225, 147] on body "ReferralStack Unlock AI-powered affiliate growth Lifetime Deals available! Clai…" at bounding box center [326, 149] width 653 height 298
type input "**"
click at [280, 266] on button "Save" at bounding box center [289, 268] width 54 height 17
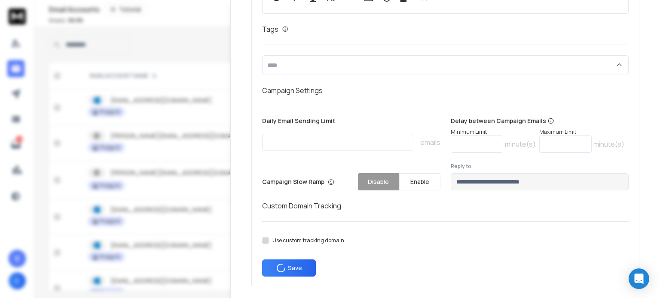
scroll to position [0, 0]
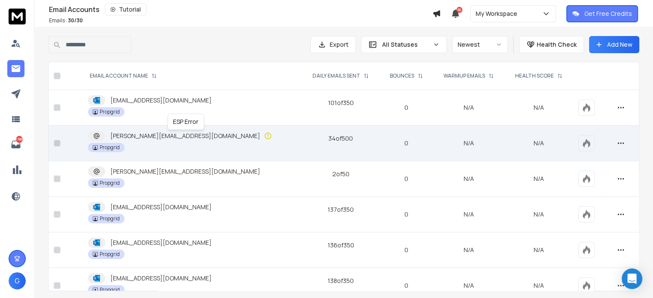
click at [265, 133] on icon at bounding box center [268, 136] width 6 height 6
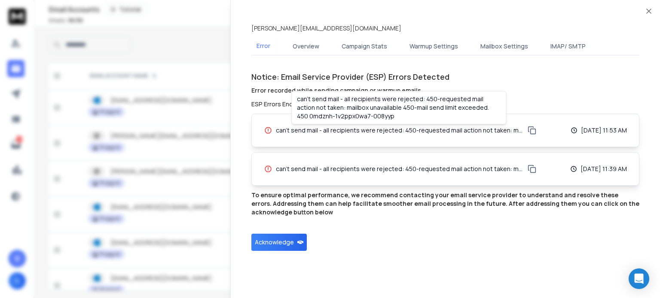
click at [533, 134] on icon at bounding box center [531, 130] width 9 height 9
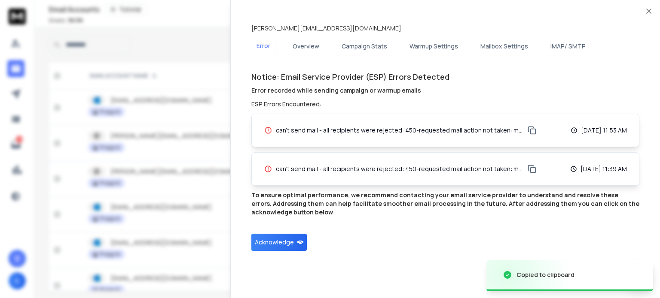
click at [560, 44] on button "IMAP/ SMTP" at bounding box center [568, 46] width 46 height 19
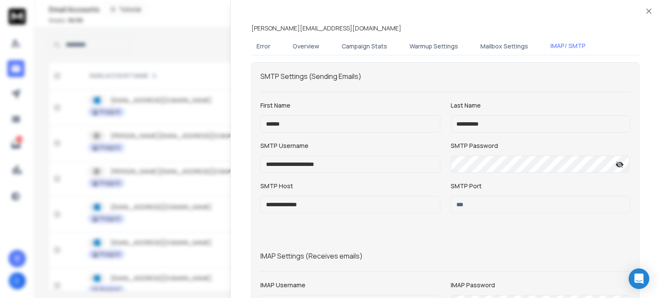
click at [438, 44] on button "Warmup Settings" at bounding box center [433, 46] width 59 height 19
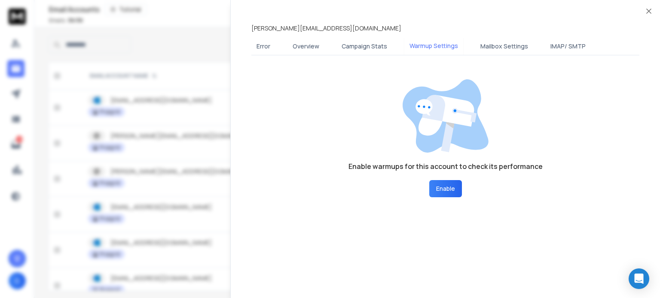
click at [511, 44] on button "Mailbox Settings" at bounding box center [504, 46] width 58 height 19
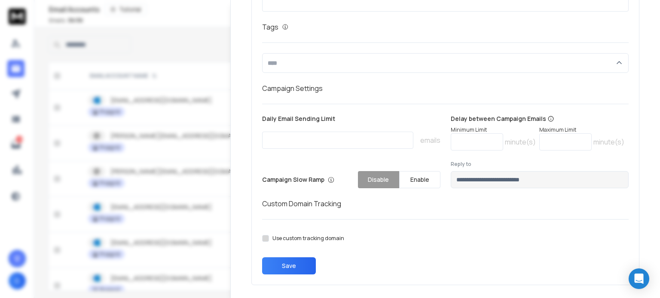
scroll to position [216, 0]
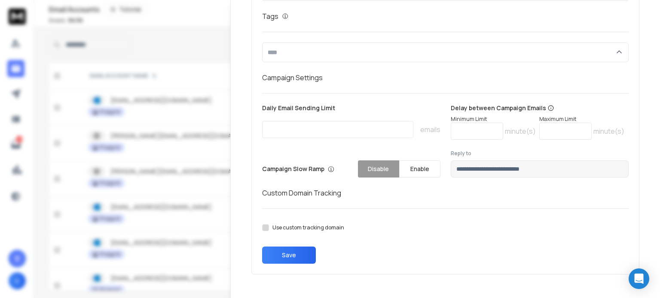
drag, startPoint x: 281, startPoint y: 131, endPoint x: 192, endPoint y: 127, distance: 89.0
click at [227, 132] on body "ReferralStack Unlock AI-powered affiliate growth Lifetime Deals available! Clai…" at bounding box center [326, 149] width 653 height 298
type input "***"
click at [277, 261] on button "Save" at bounding box center [289, 255] width 54 height 17
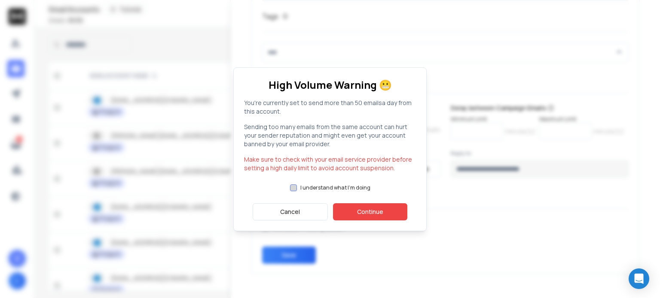
click at [293, 192] on div "I understand what I'm doing" at bounding box center [330, 188] width 80 height 17
click at [296, 187] on button "I understand what I'm doing" at bounding box center [293, 188] width 7 height 7
click at [366, 212] on button "Continue" at bounding box center [370, 212] width 74 height 17
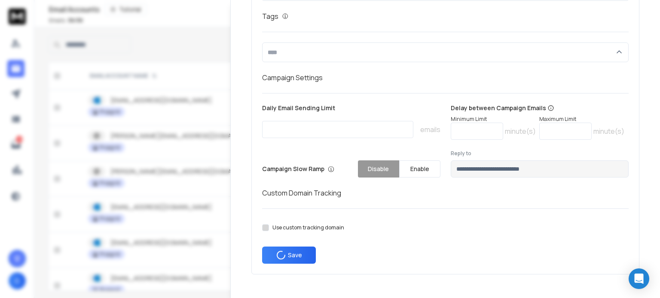
drag, startPoint x: 467, startPoint y: 133, endPoint x: 379, endPoint y: 133, distance: 88.5
click at [395, 137] on div "Daily Email Sending Limit *** emails Delay between Campaign Emails Minimum Limi…" at bounding box center [445, 141] width 366 height 74
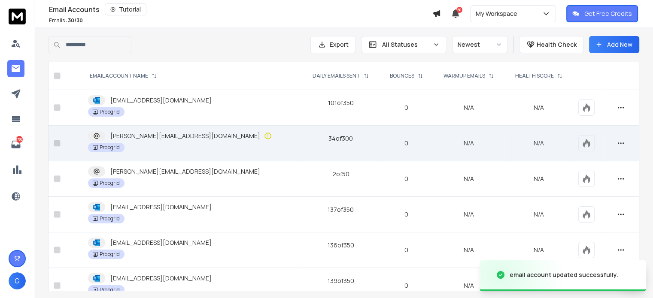
click at [146, 143] on div "Propgrid" at bounding box center [192, 147] width 208 height 9
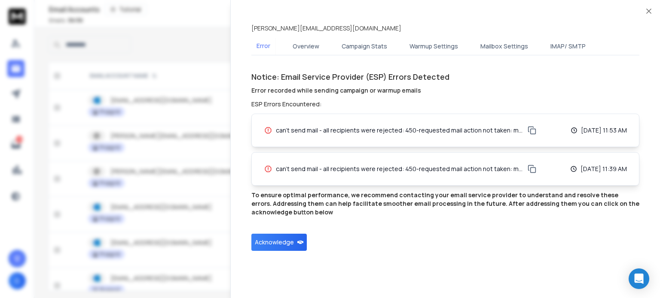
click at [506, 44] on button "Mailbox Settings" at bounding box center [504, 46] width 58 height 19
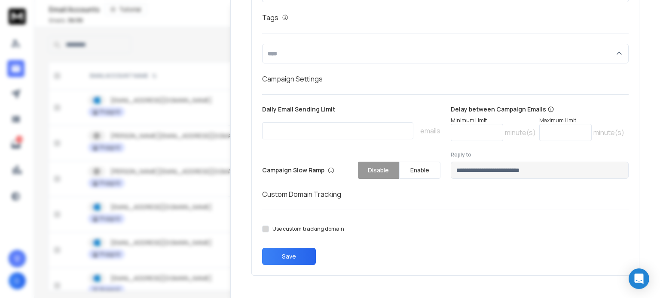
scroll to position [215, 0]
drag, startPoint x: 466, startPoint y: 127, endPoint x: 365, endPoint y: 128, distance: 100.1
click at [376, 131] on div "Daily Email Sending Limit *** emails Delay between Campaign Emails Minimum Limi…" at bounding box center [445, 142] width 366 height 74
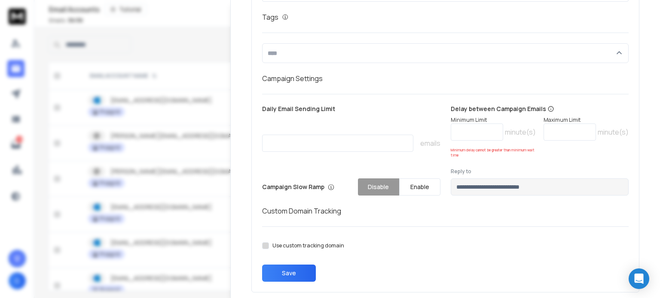
drag, startPoint x: 371, startPoint y: 137, endPoint x: 354, endPoint y: 119, distance: 24.3
click at [356, 133] on div "Daily Email Sending Limit *** emails Delay between Campaign Emails Minimum Limi…" at bounding box center [445, 150] width 366 height 91
type input "*"
drag, startPoint x: 551, startPoint y: 128, endPoint x: 510, endPoint y: 131, distance: 41.7
click at [511, 131] on div "Minimum Limit * minute(s) Minimum delay cannot be greater than minimum wait tim…" at bounding box center [539, 137] width 178 height 41
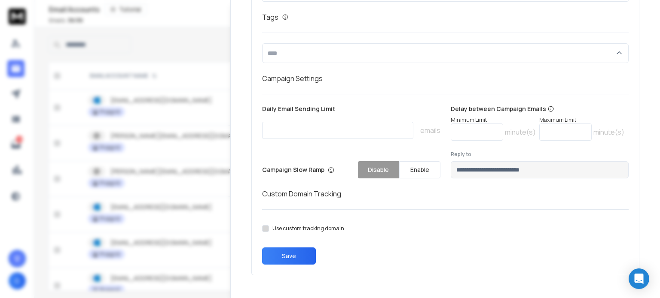
type input "*"
drag, startPoint x: 469, startPoint y: 134, endPoint x: 400, endPoint y: 137, distance: 69.2
click at [400, 137] on div "Daily Email Sending Limit *** emails Delay between Campaign Emails Minimum Limi…" at bounding box center [445, 142] width 366 height 74
click at [421, 235] on div "Use custom tracking domain" at bounding box center [445, 228] width 366 height 17
click at [282, 256] on button "Save" at bounding box center [289, 256] width 54 height 17
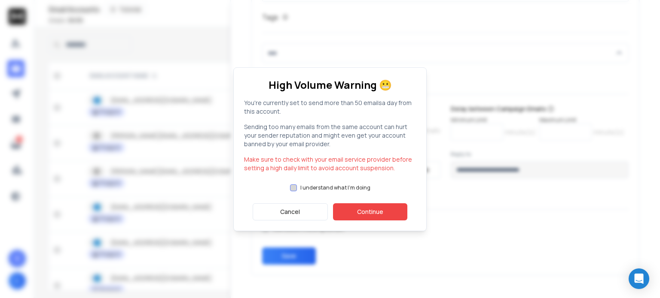
click at [293, 185] on div "I understand what I'm doing" at bounding box center [330, 188] width 80 height 17
click at [293, 185] on button "I understand what I'm doing" at bounding box center [293, 188] width 7 height 7
click at [359, 209] on button "Continue" at bounding box center [370, 212] width 74 height 17
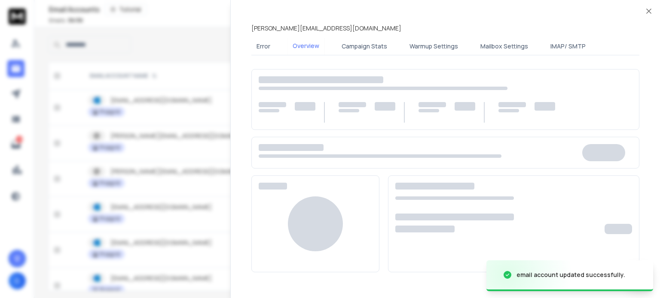
scroll to position [0, 0]
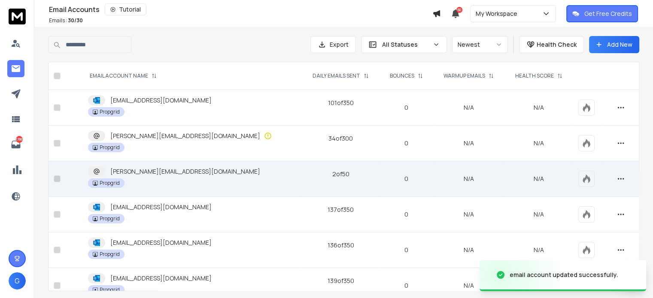
click at [161, 176] on div "[PERSON_NAME][EMAIL_ADDRESS][DOMAIN_NAME]" at bounding box center [174, 172] width 172 height 10
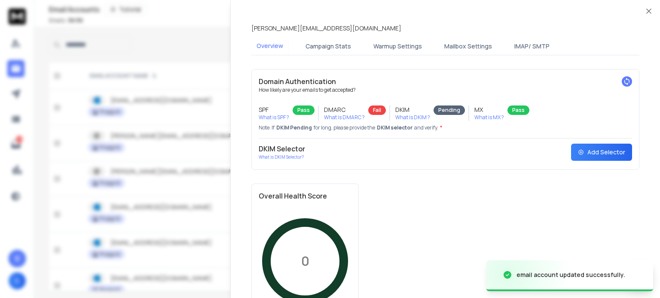
click at [473, 43] on button "Mailbox Settings" at bounding box center [468, 46] width 58 height 19
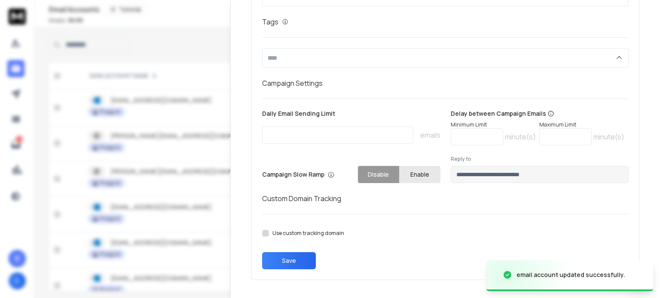
scroll to position [216, 0]
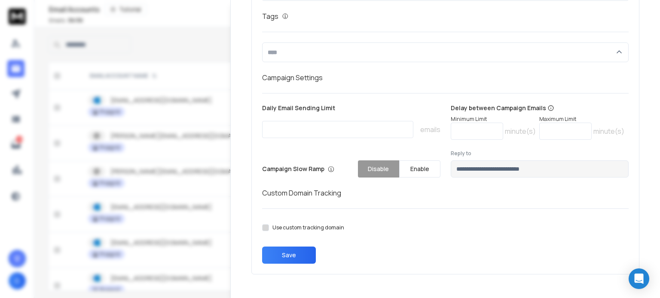
drag, startPoint x: 472, startPoint y: 128, endPoint x: 407, endPoint y: 134, distance: 64.6
click at [407, 134] on div "Daily Email Sending Limit ** emails Delay between Campaign Emails Minimum Limit…" at bounding box center [445, 141] width 366 height 74
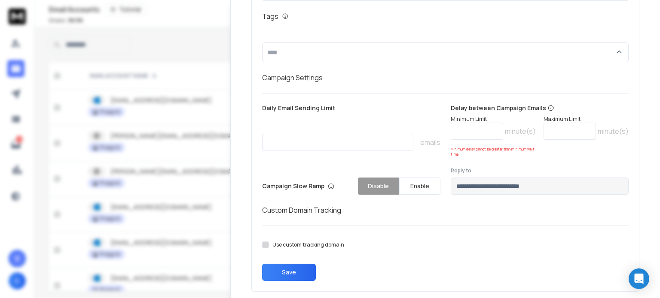
type input "*"
drag, startPoint x: 559, startPoint y: 131, endPoint x: 517, endPoint y: 132, distance: 41.7
click at [519, 132] on div "Minimum Limit * minute(s) Minimum delay cannot be greater than minimum wait tim…" at bounding box center [539, 136] width 178 height 41
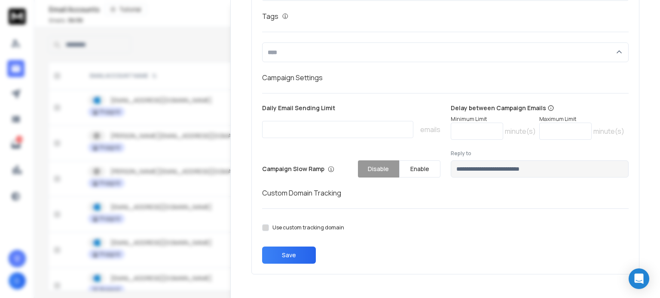
type input "*"
drag, startPoint x: 467, startPoint y: 132, endPoint x: 414, endPoint y: 131, distance: 53.7
click at [416, 132] on div "Daily Email Sending Limit ** emails Delay between Campaign Emails Minimum Limit…" at bounding box center [445, 141] width 366 height 74
type input "*"
click at [283, 257] on button "Save" at bounding box center [289, 255] width 54 height 17
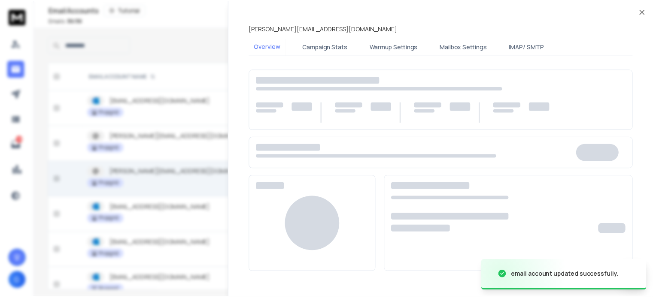
scroll to position [0, 0]
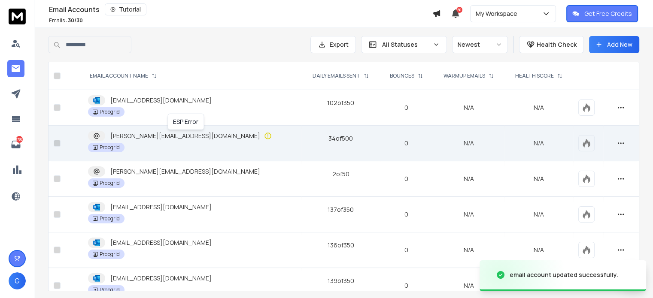
click at [171, 147] on div "Propgrid" at bounding box center [192, 147] width 208 height 9
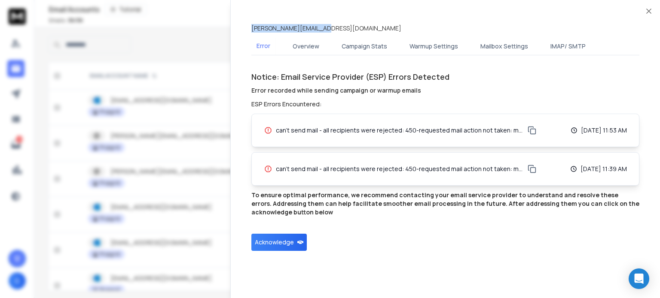
drag, startPoint x: 341, startPoint y: 23, endPoint x: 237, endPoint y: 29, distance: 104.1
click at [237, 29] on div "Multi Select Table Sheet gauarv@propinstant.org Error Overview Campaign Stats W…" at bounding box center [444, 149] width 429 height 298
copy p "[PERSON_NAME][EMAIL_ADDRESS][DOMAIN_NAME]"
click at [284, 241] on button "Acknowledge" at bounding box center [278, 242] width 55 height 17
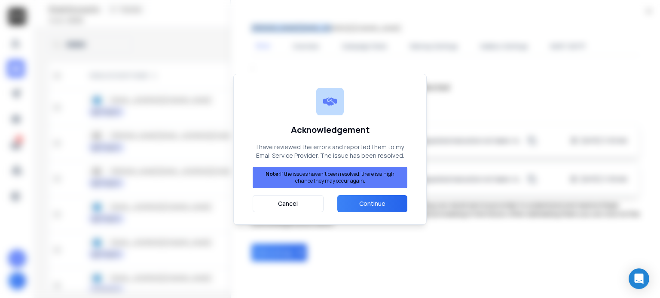
click at [364, 206] on button "Continue" at bounding box center [372, 203] width 70 height 17
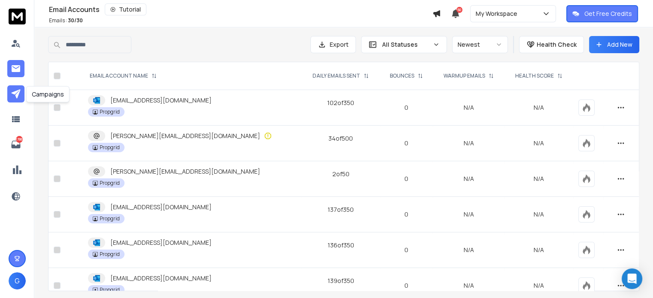
click at [21, 98] on link at bounding box center [15, 93] width 17 height 17
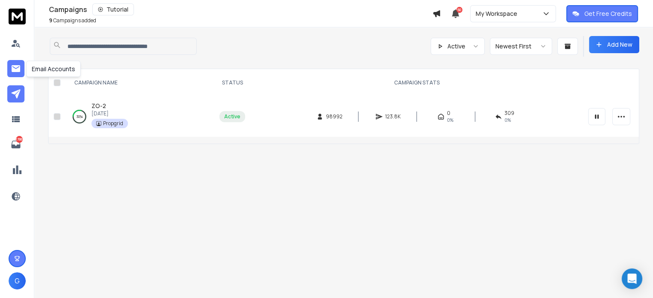
click at [21, 67] on link at bounding box center [15, 68] width 17 height 17
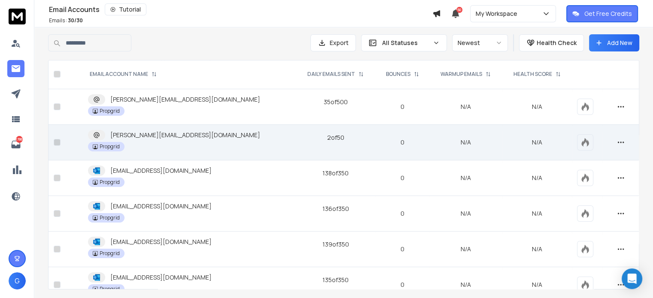
scroll to position [35, 0]
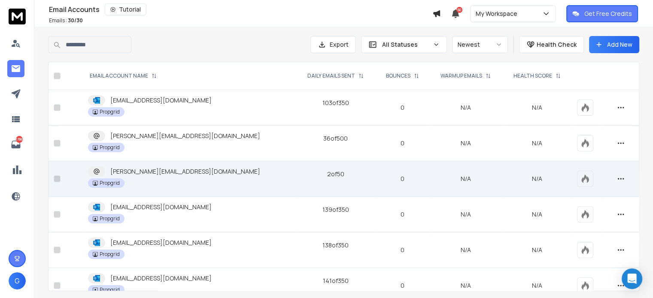
click at [219, 183] on div "Propgrid" at bounding box center [189, 183] width 202 height 9
